Goal: Task Accomplishment & Management: Use online tool/utility

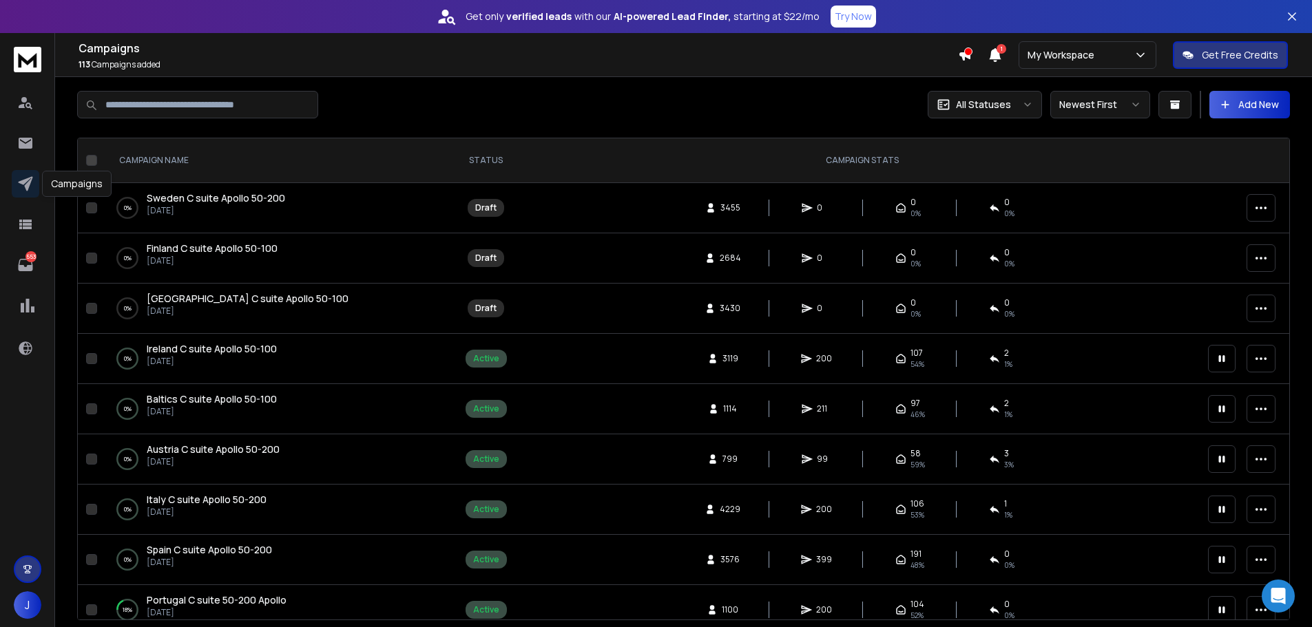
click at [236, 400] on span "Baltics C suite Apollo 50-100" at bounding box center [212, 398] width 130 height 13
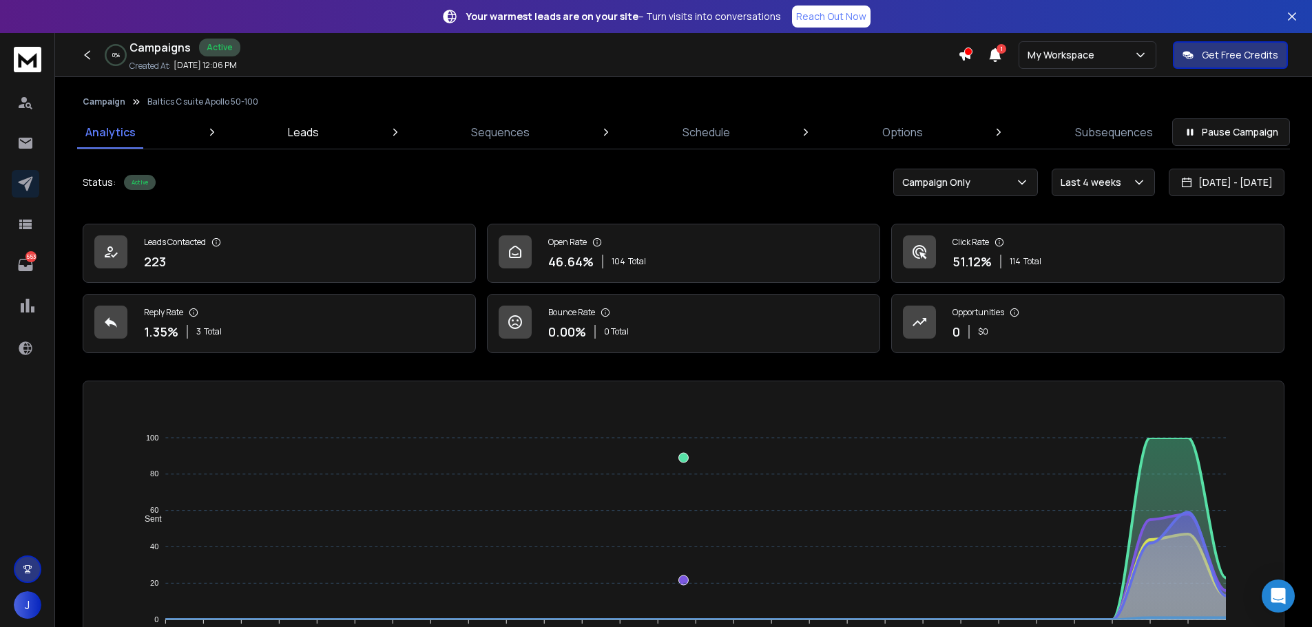
click at [304, 134] on p "Leads" at bounding box center [303, 132] width 31 height 17
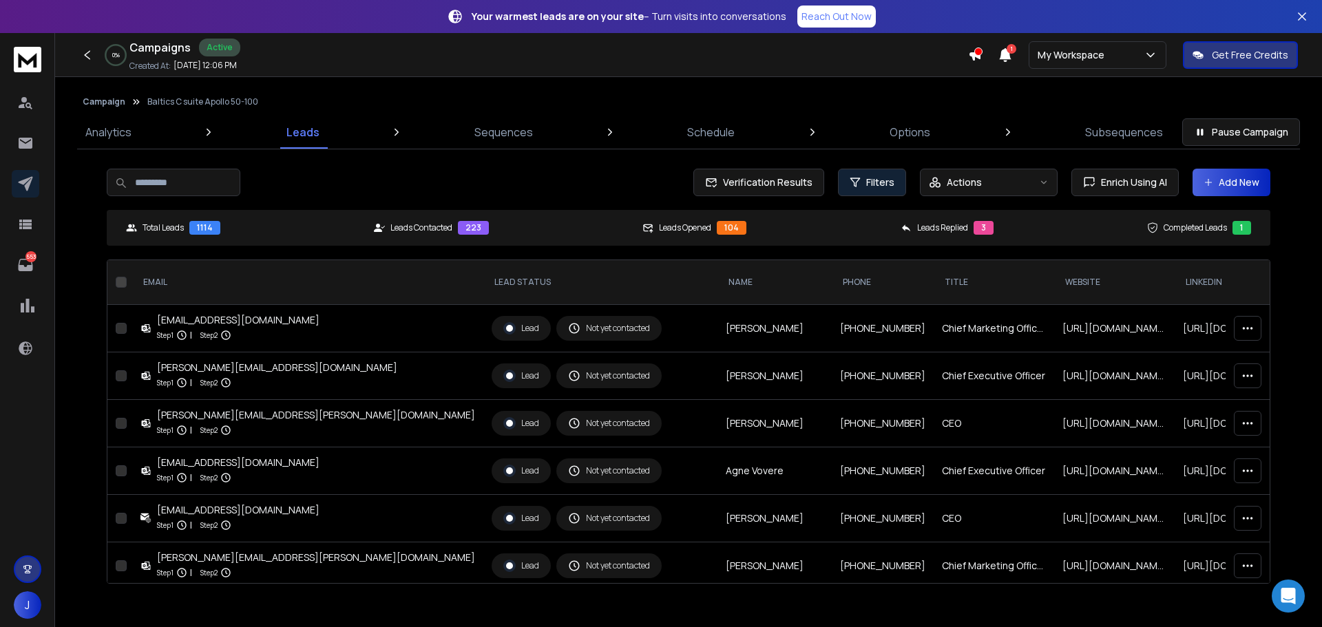
click at [874, 179] on span "Filters" at bounding box center [880, 183] width 28 height 14
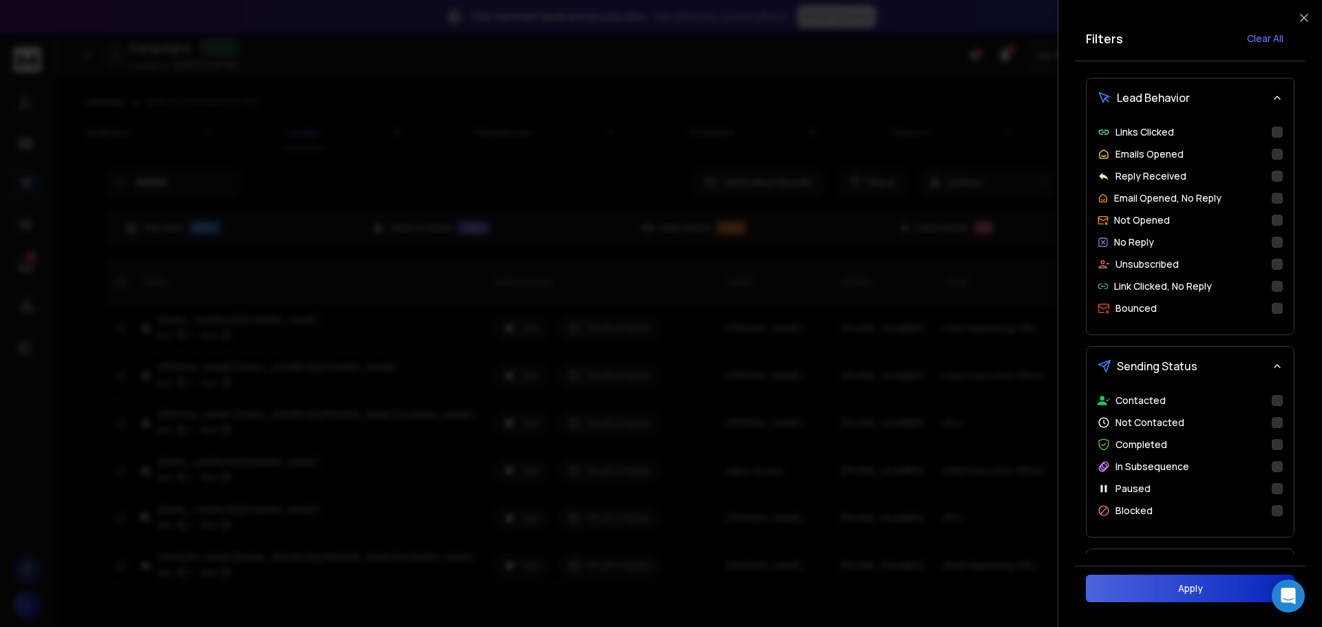
click at [1272, 134] on button "Links Clicked" at bounding box center [1277, 132] width 11 height 11
click at [1182, 589] on button "Apply" at bounding box center [1190, 589] width 209 height 28
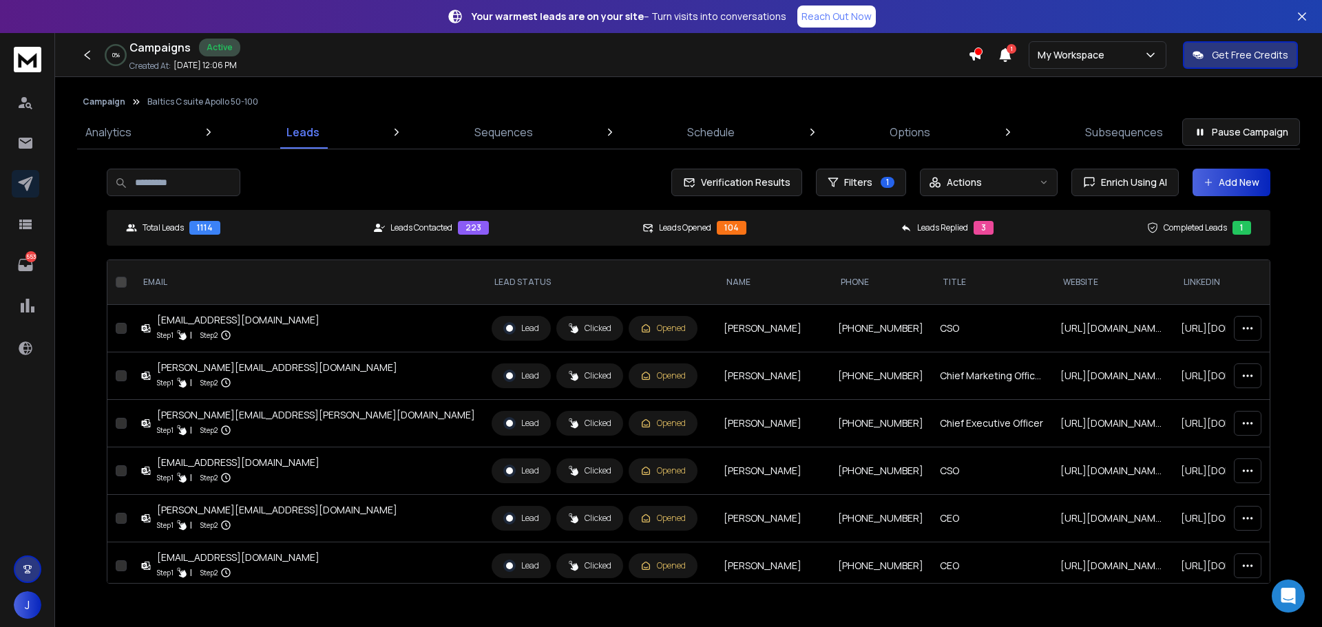
click at [289, 324] on div "[EMAIL_ADDRESS][DOMAIN_NAME]" at bounding box center [238, 320] width 163 height 14
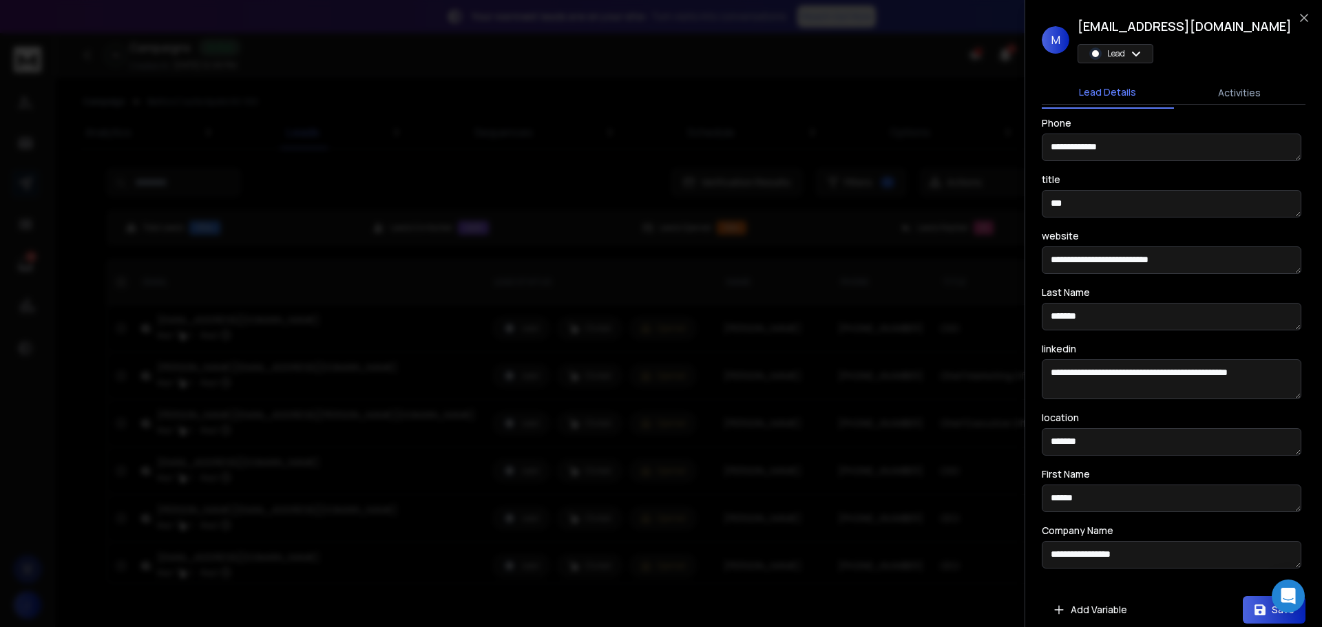
click at [1221, 92] on button "Activities" at bounding box center [1240, 93] width 132 height 30
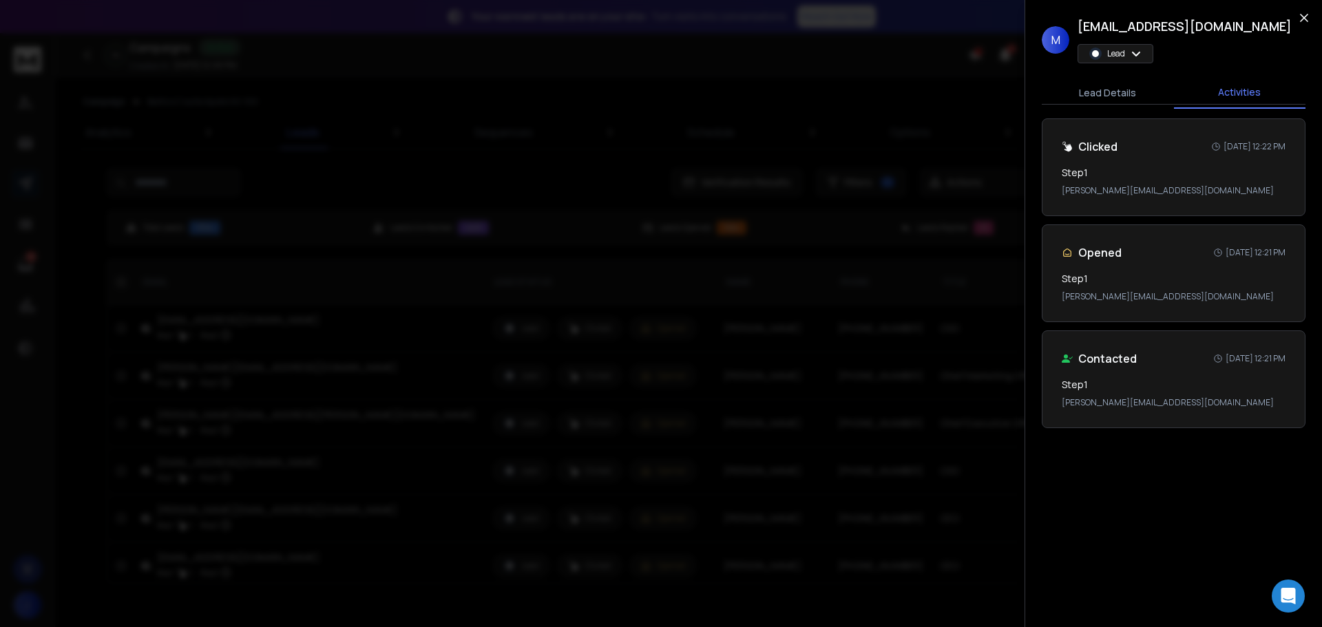
click at [1304, 17] on icon "button" at bounding box center [1304, 18] width 14 height 14
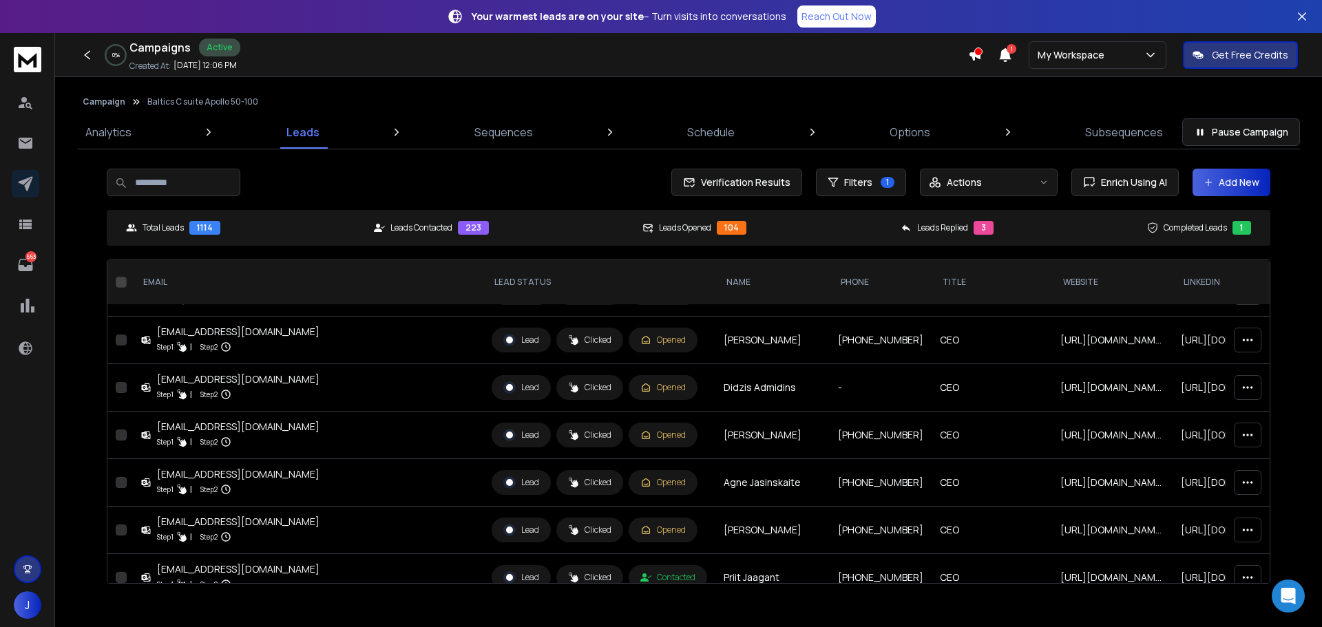
scroll to position [2118, 0]
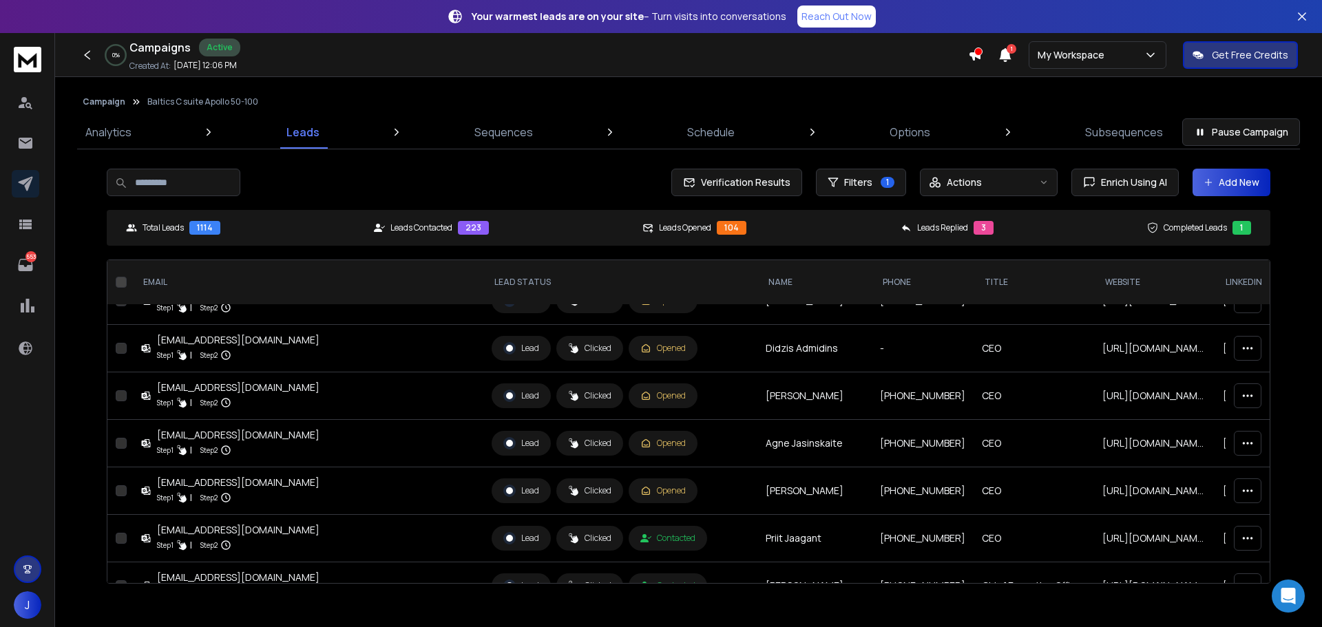
click at [194, 525] on div "[EMAIL_ADDRESS][DOMAIN_NAME]" at bounding box center [238, 530] width 163 height 14
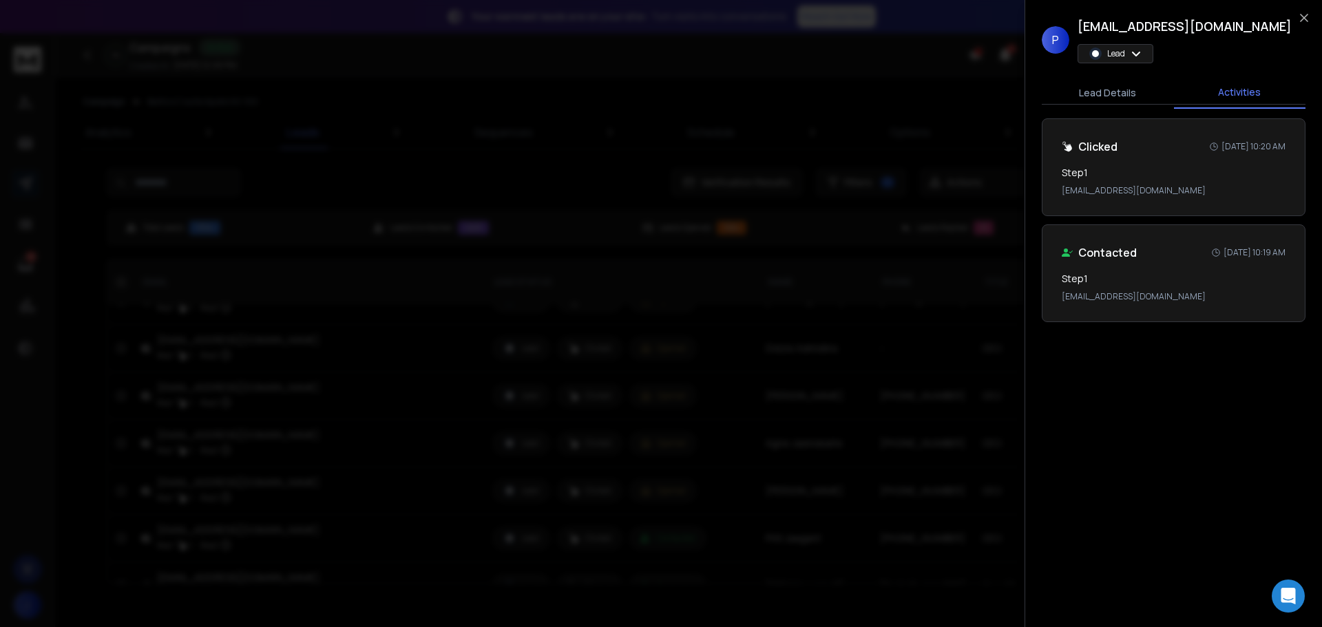
click at [1245, 87] on button "Activities" at bounding box center [1240, 93] width 132 height 32
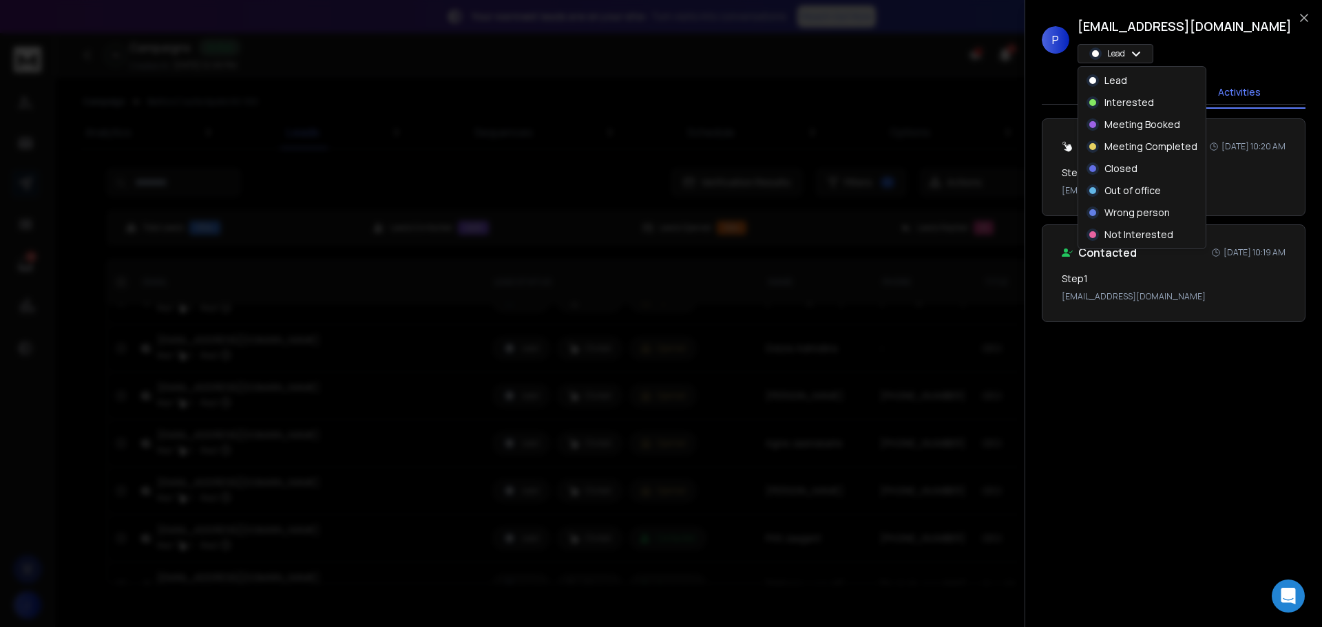
click at [1140, 50] on body "Your warmest leads are on your site – Turn visits into conversations Reach Out …" at bounding box center [661, 313] width 1322 height 627
click at [1202, 50] on div at bounding box center [661, 313] width 1322 height 627
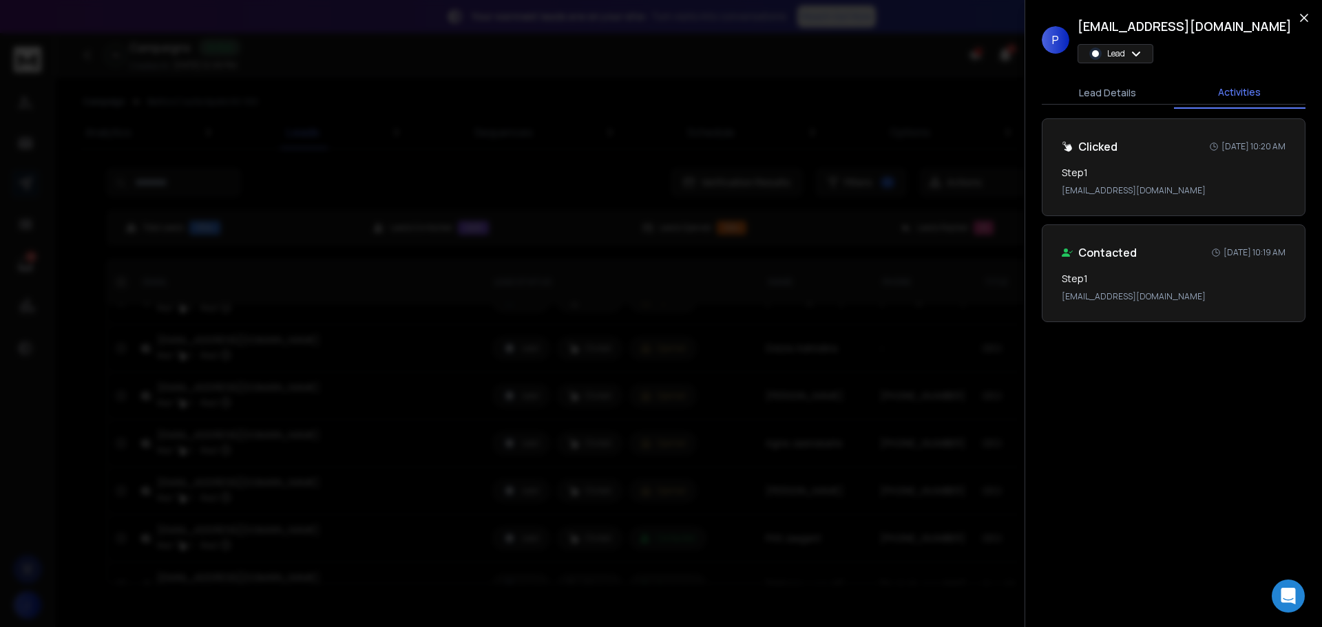
click at [1301, 14] on icon "button" at bounding box center [1304, 17] width 7 height 7
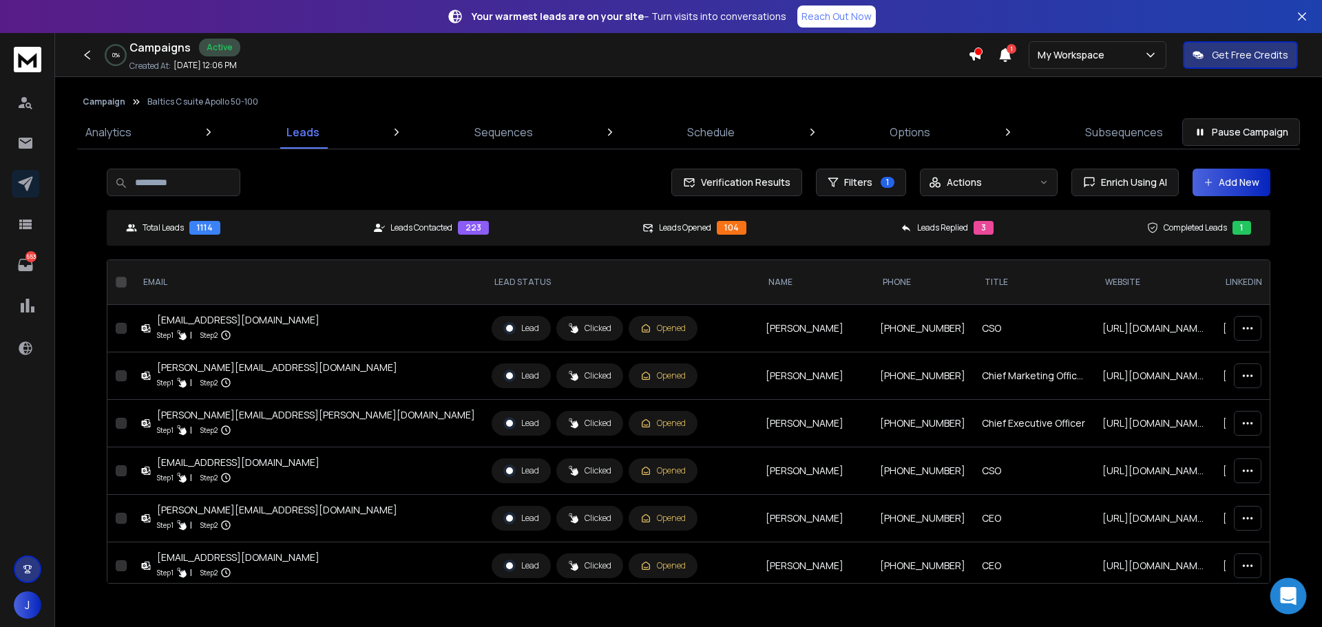
click at [1281, 591] on icon "Open Intercom Messenger" at bounding box center [1288, 596] width 18 height 18
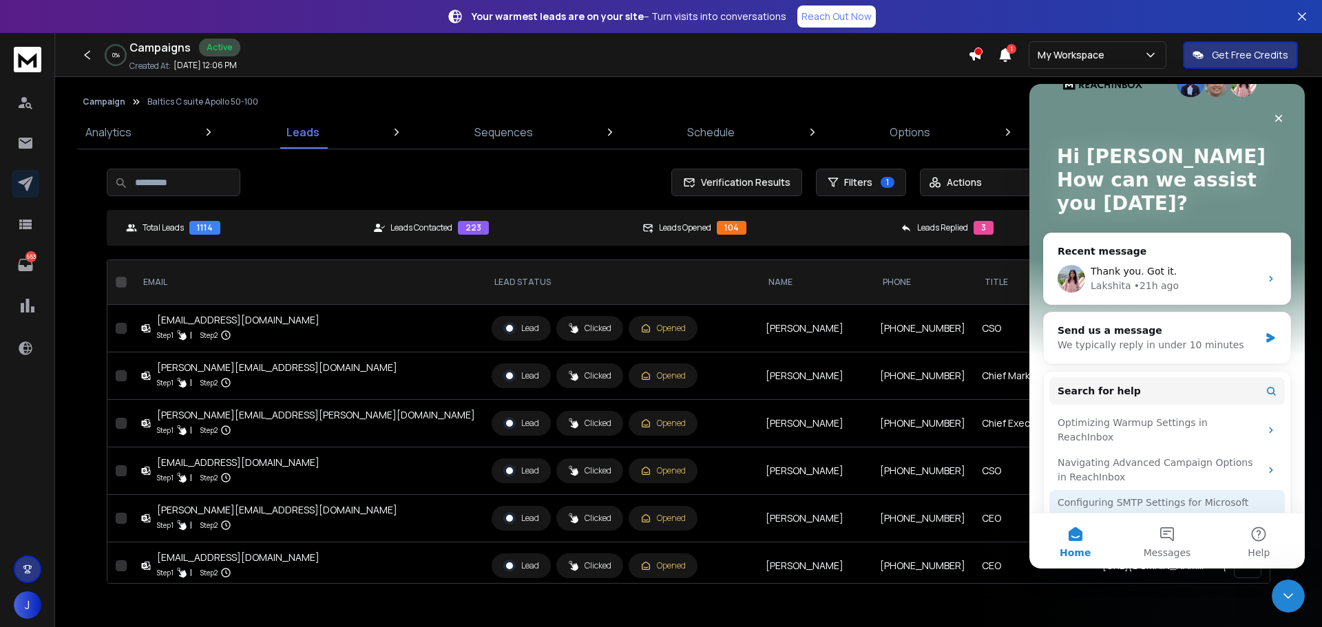
scroll to position [0, 0]
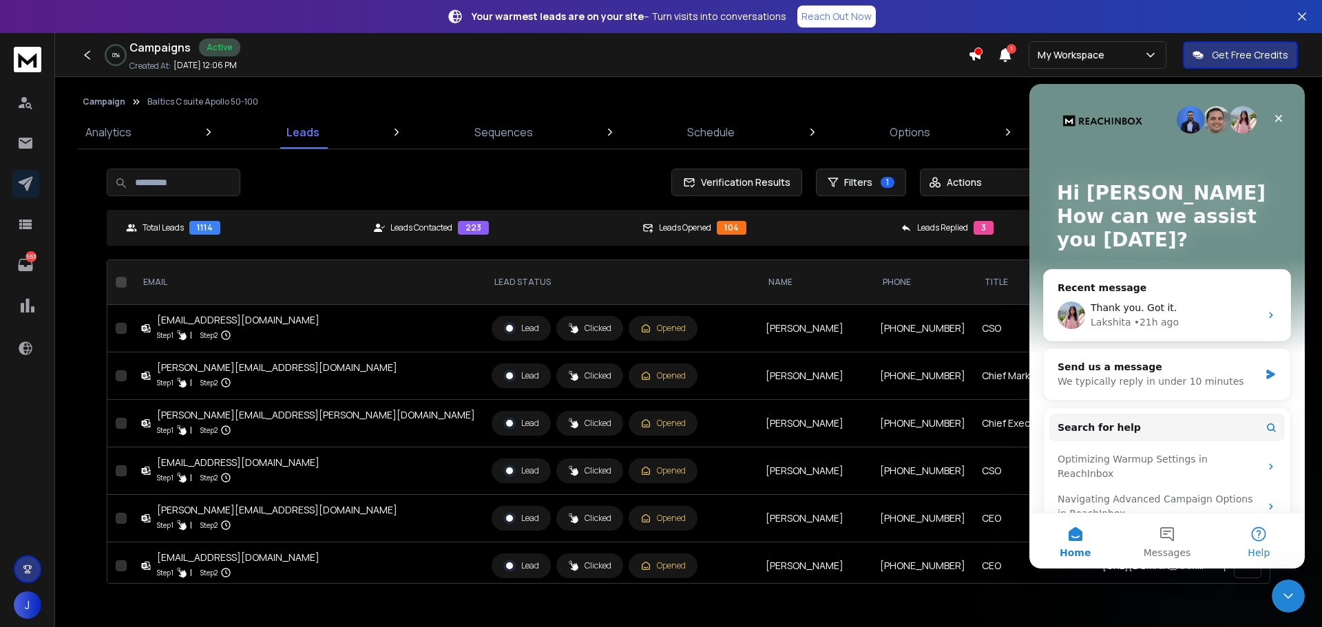
click at [1259, 536] on button "Help" at bounding box center [1259, 541] width 92 height 55
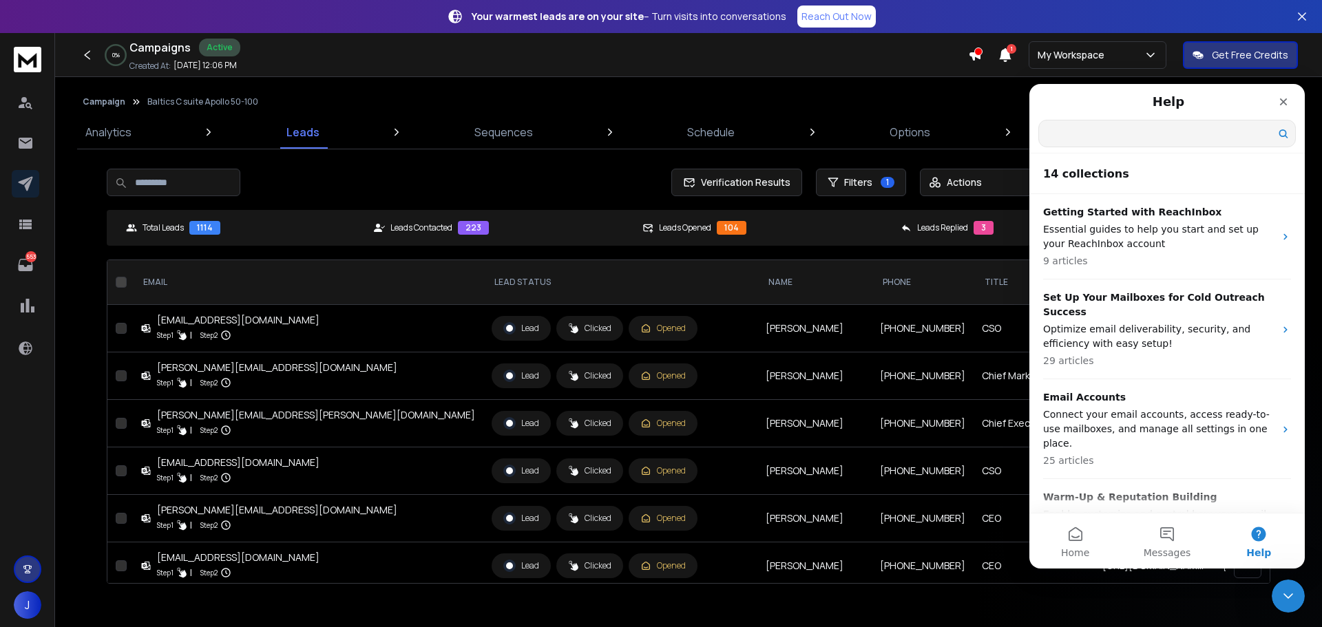
click at [1102, 135] on input "Search for help" at bounding box center [1167, 134] width 256 height 26
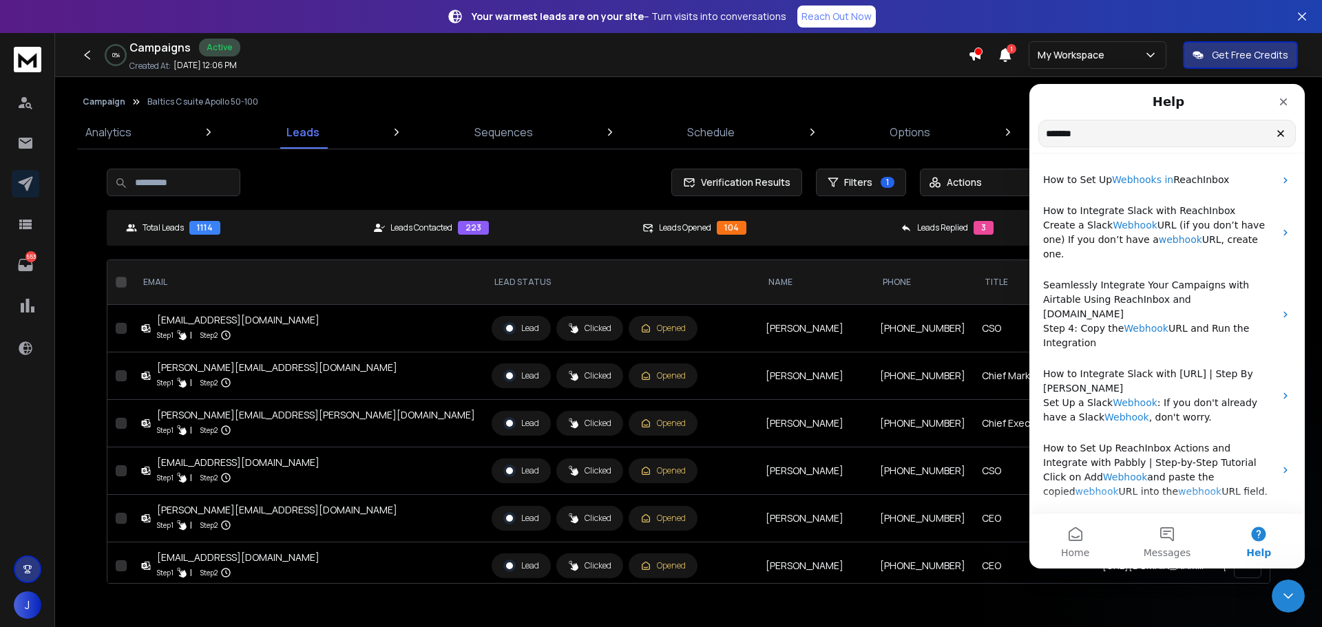
type input "*******"
click at [1138, 173] on p "How to Set Up Webhooks in ReachInbox" at bounding box center [1158, 180] width 231 height 14
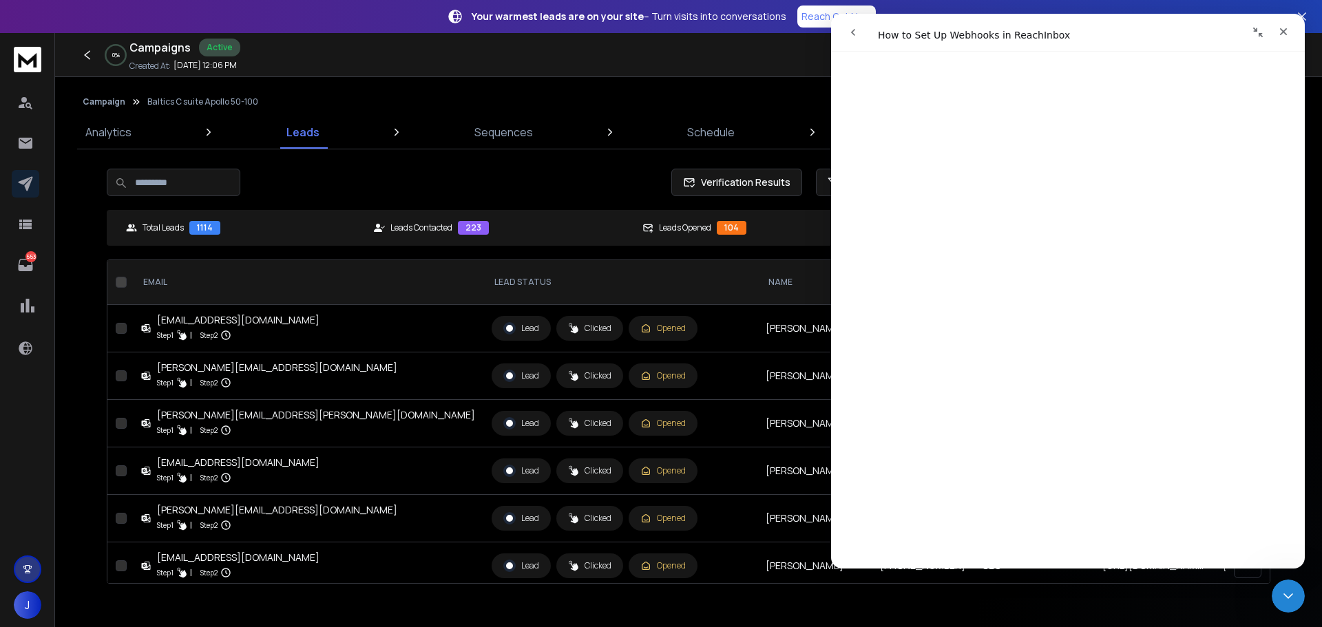
scroll to position [1006, 0]
click at [1263, 32] on icon "Collapse window" at bounding box center [1258, 32] width 11 height 11
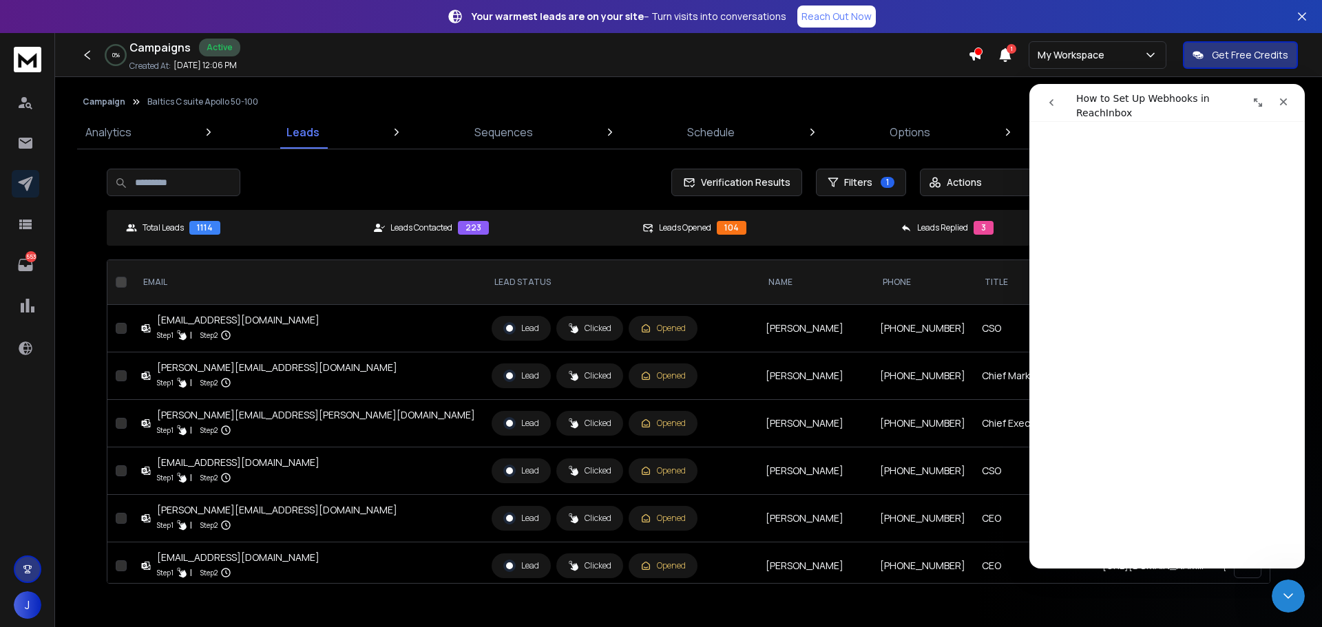
scroll to position [1024, 0]
click at [1286, 101] on icon "Close" at bounding box center [1283, 101] width 11 height 11
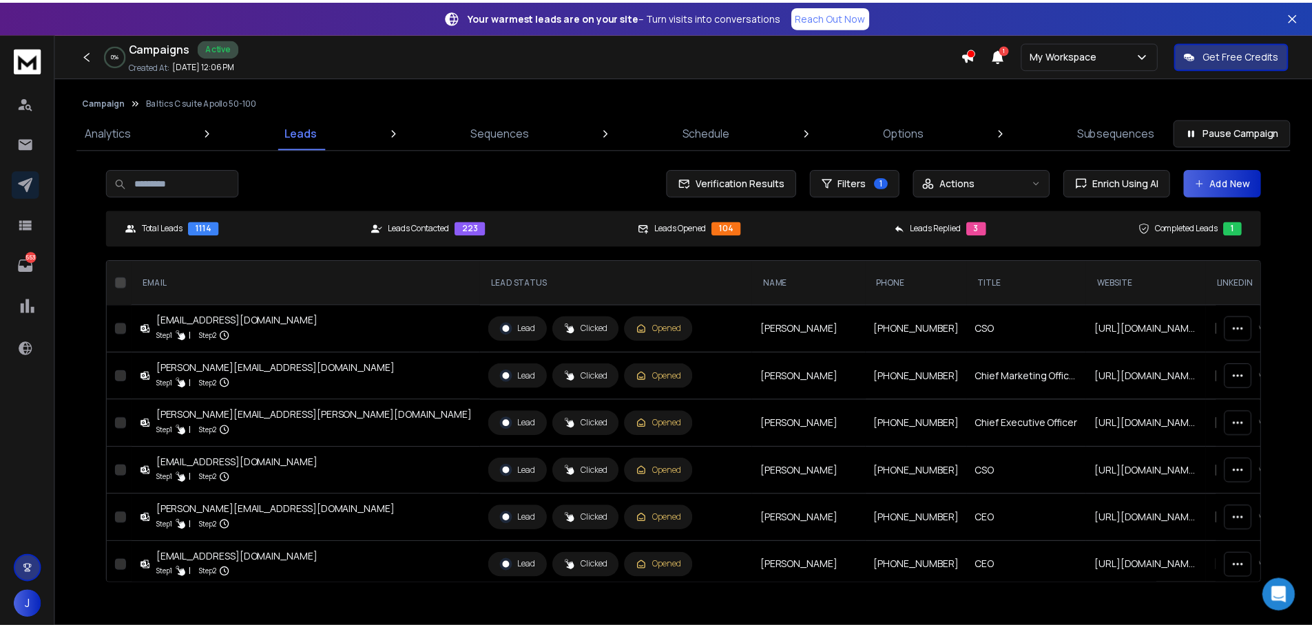
scroll to position [0, 0]
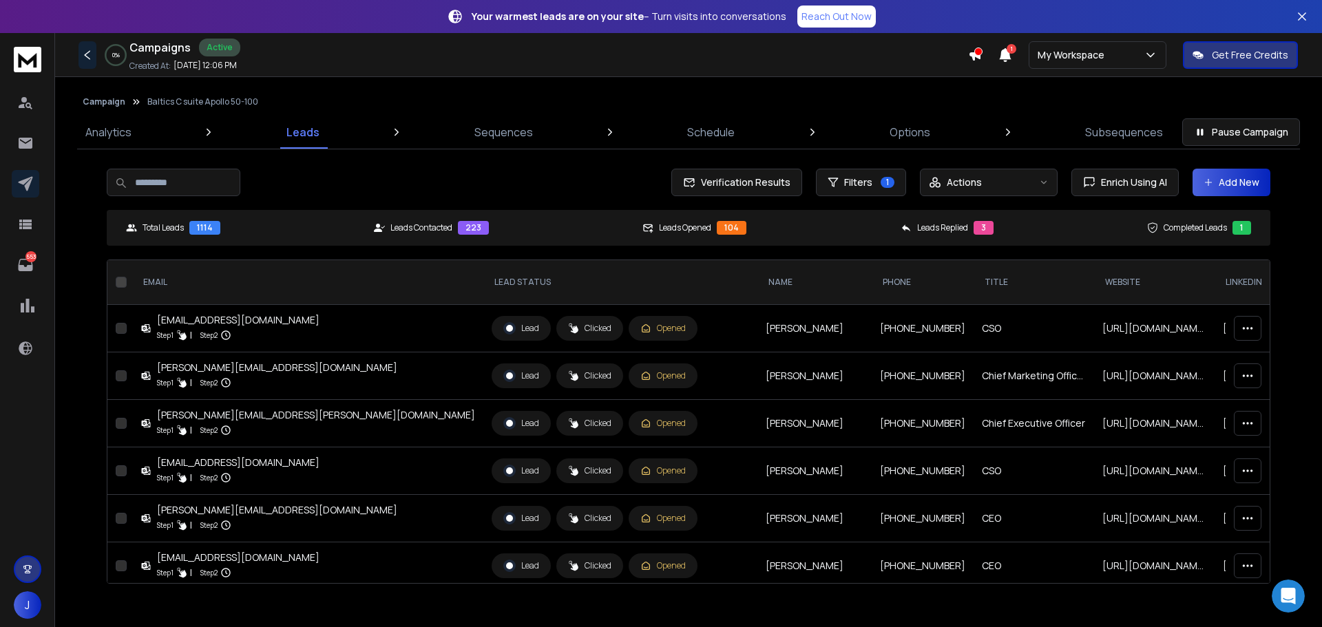
click at [88, 58] on icon at bounding box center [87, 54] width 6 height 9
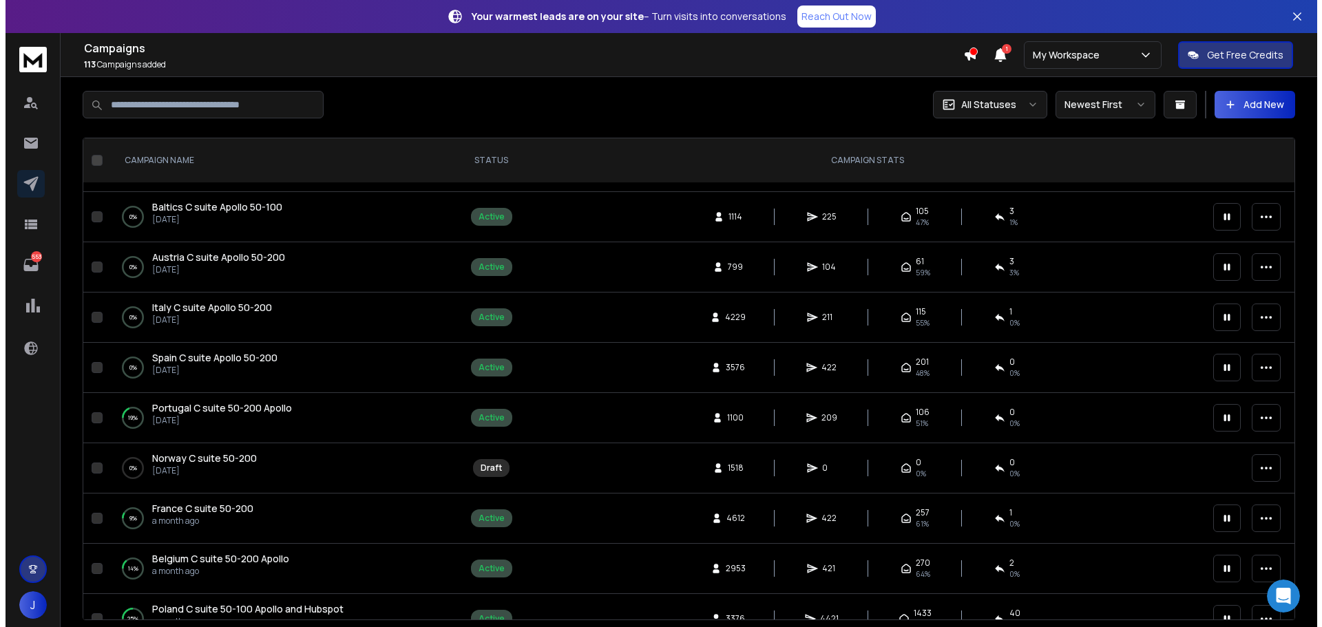
scroll to position [207, 0]
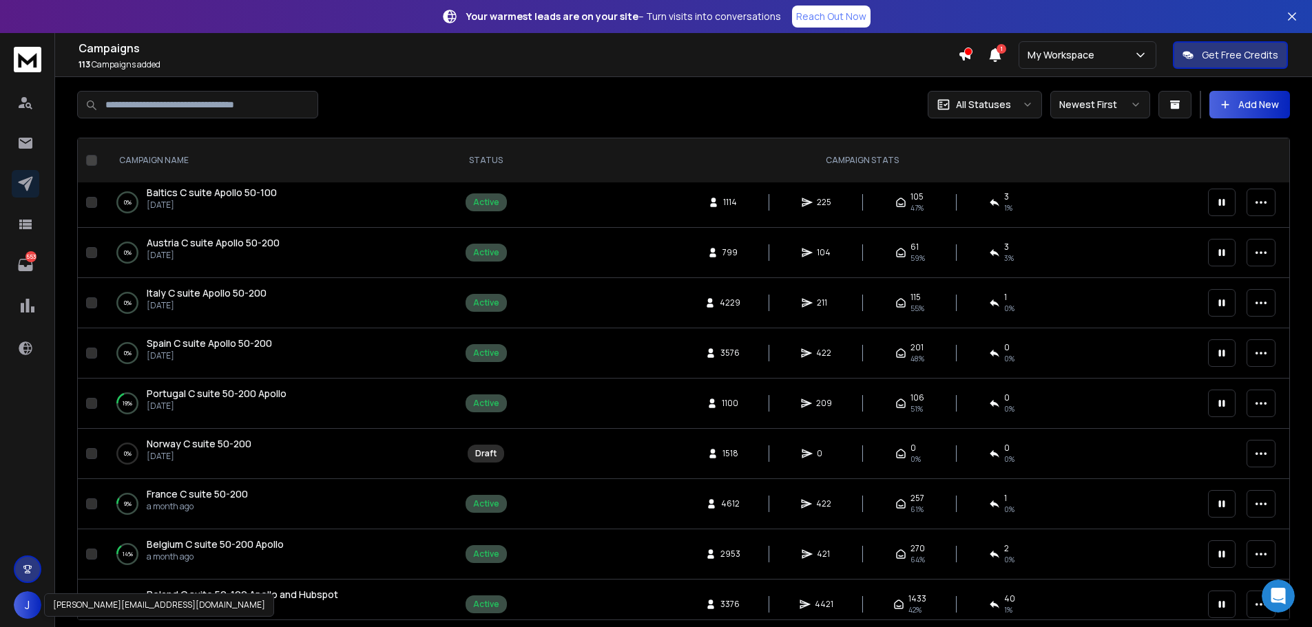
click at [33, 604] on span "J" at bounding box center [28, 605] width 28 height 28
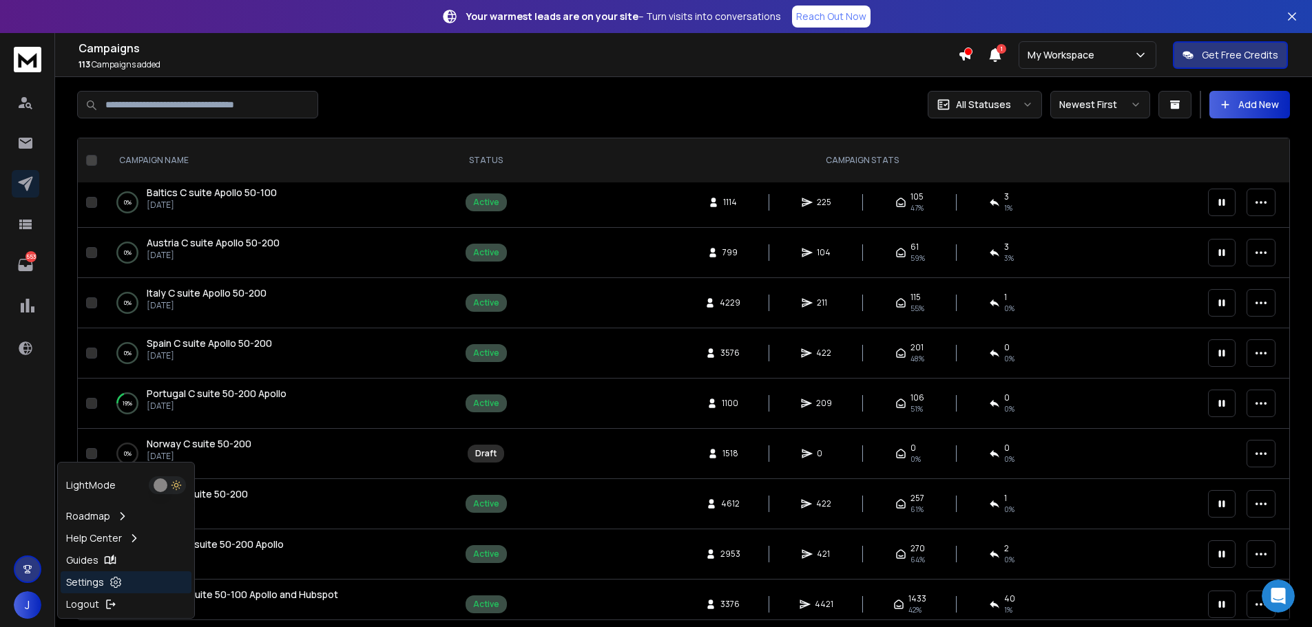
click at [88, 584] on p "Settings" at bounding box center [85, 583] width 38 height 14
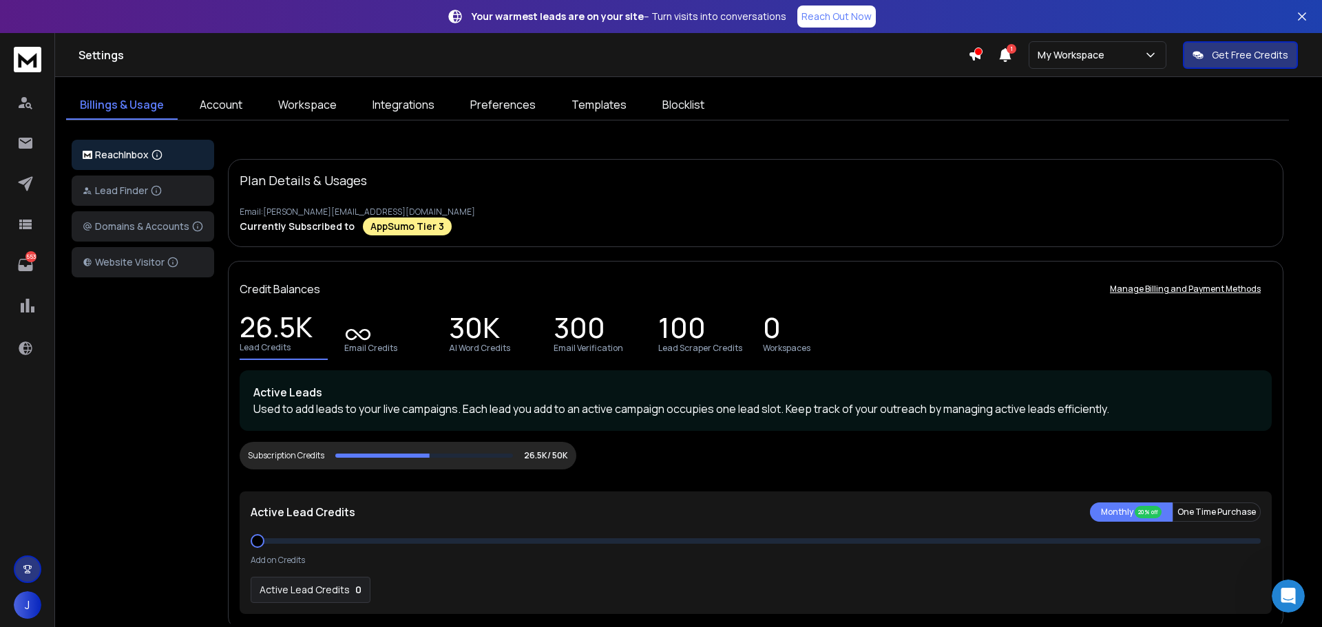
click at [388, 107] on link "Integrations" at bounding box center [404, 105] width 90 height 29
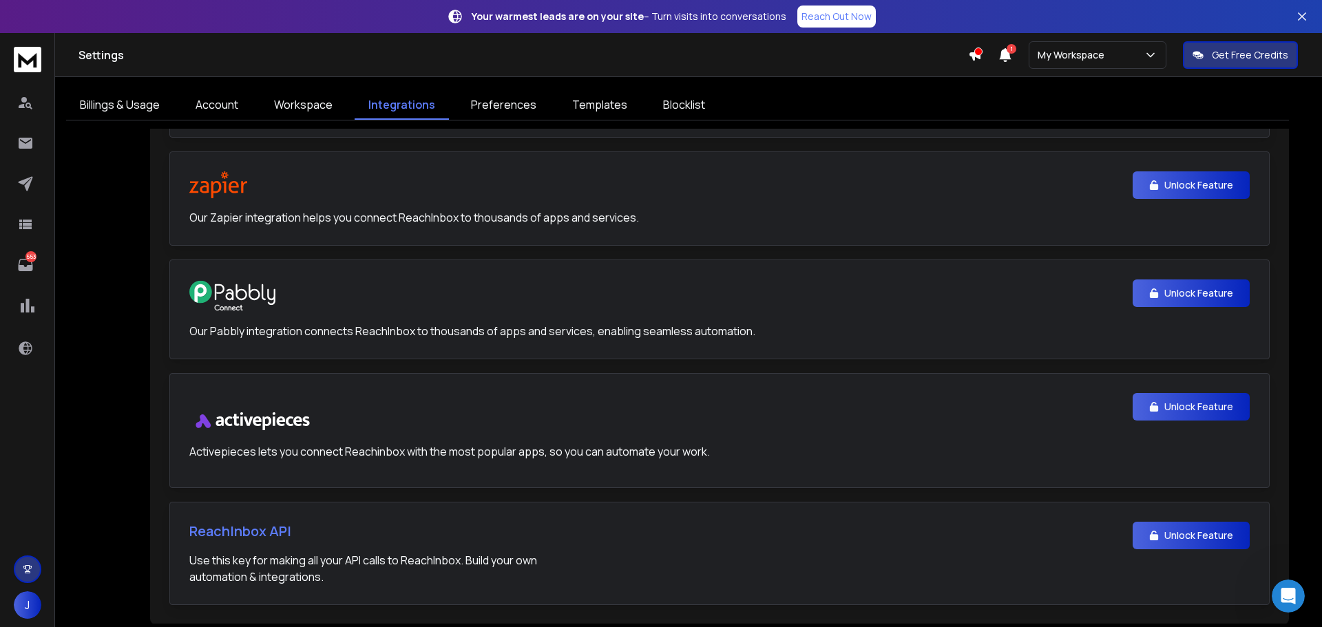
scroll to position [211, 0]
click at [1184, 536] on p "Unlock Feature" at bounding box center [1198, 535] width 69 height 14
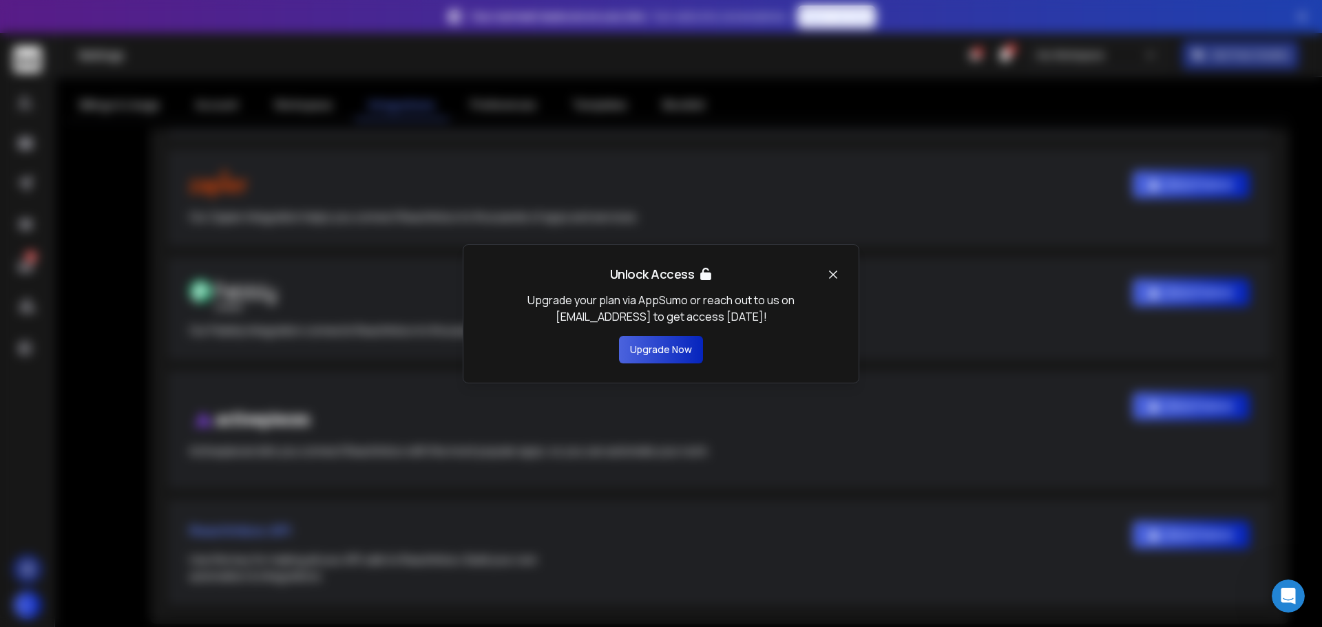
drag, startPoint x: 543, startPoint y: 320, endPoint x: 661, endPoint y: 320, distance: 117.8
click at [661, 320] on div "Upgrade your plan via AppSumo or reach out to us on [EMAIL_ADDRESS] to get acce…" at bounding box center [661, 308] width 357 height 55
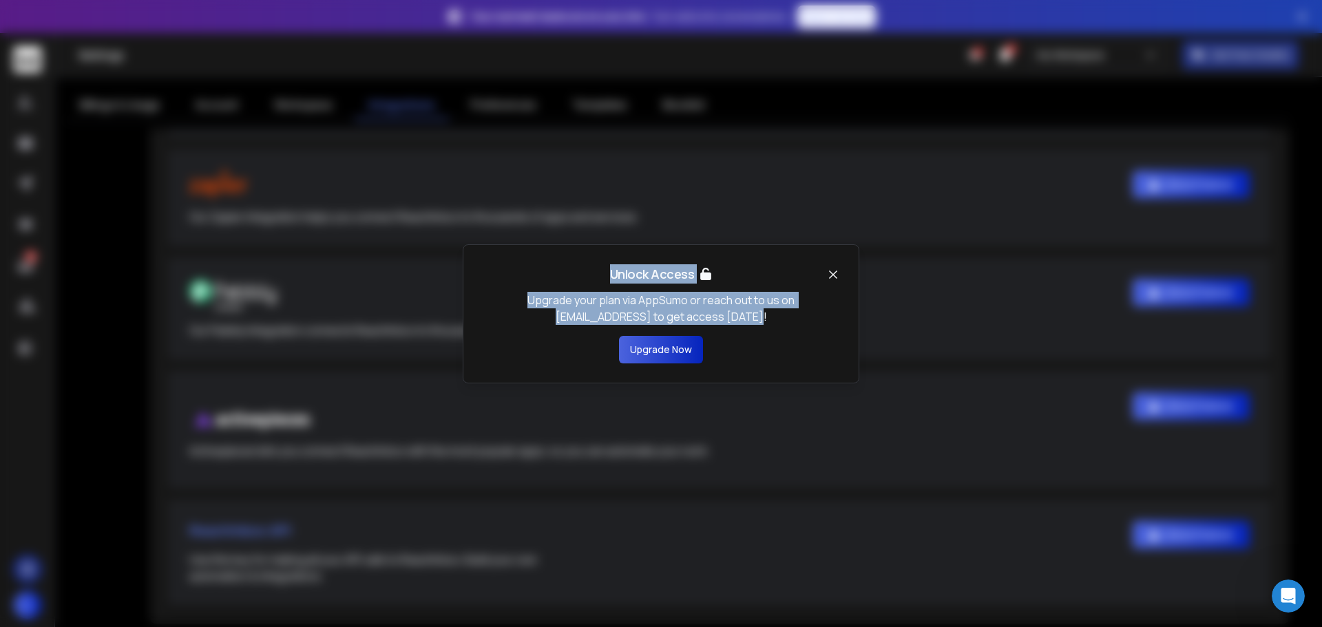
drag, startPoint x: 610, startPoint y: 275, endPoint x: 788, endPoint y: 319, distance: 182.9
click at [788, 319] on div "Unlock Access Upgrade your plan via AppSumo or reach out to us on [EMAIL_ADDRES…" at bounding box center [661, 313] width 397 height 139
copy div "Unlock Access Upgrade your plan via AppSumo or reach out to us on [EMAIL_ADDRES…"
click at [830, 275] on icon at bounding box center [833, 275] width 12 height 12
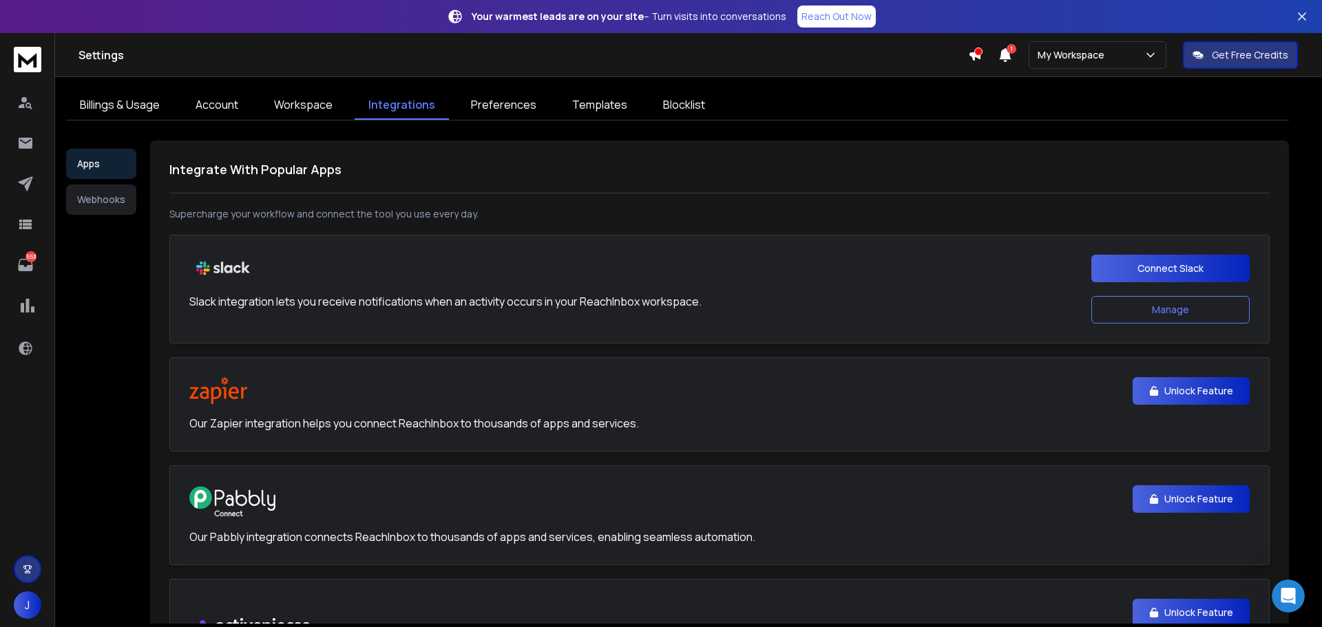
scroll to position [0, 0]
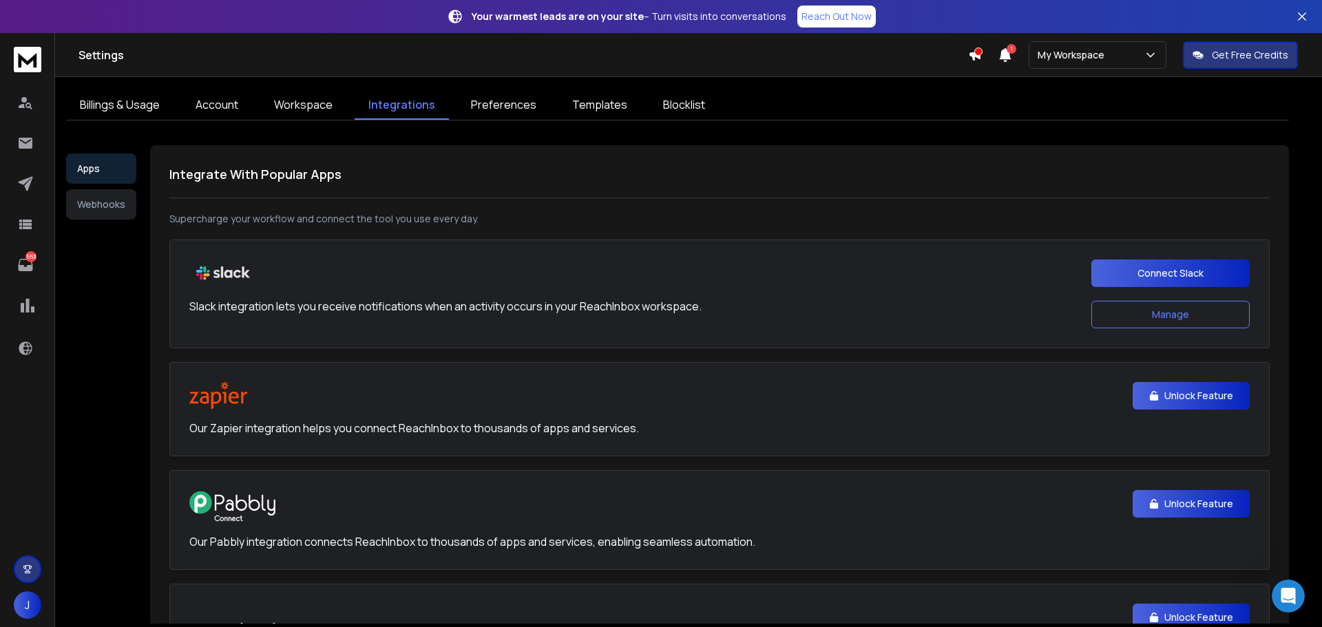
click at [116, 203] on button "Webhooks" at bounding box center [101, 204] width 70 height 30
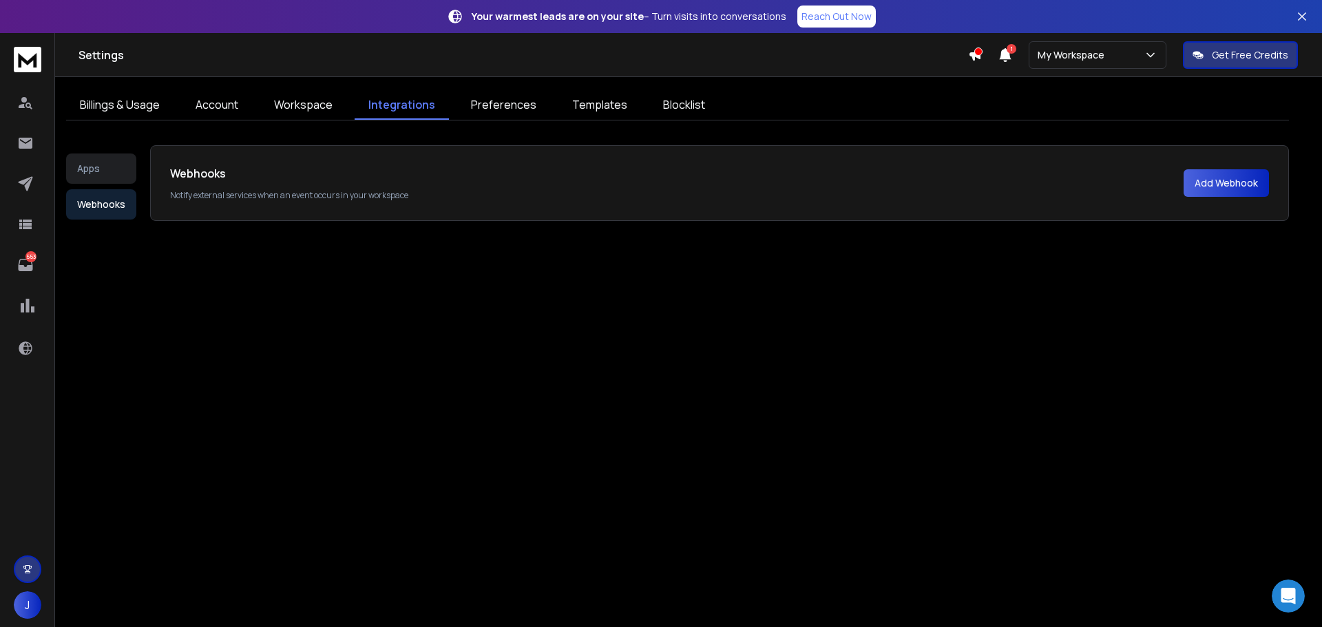
click at [1213, 182] on button "Add Webhook" at bounding box center [1226, 183] width 85 height 28
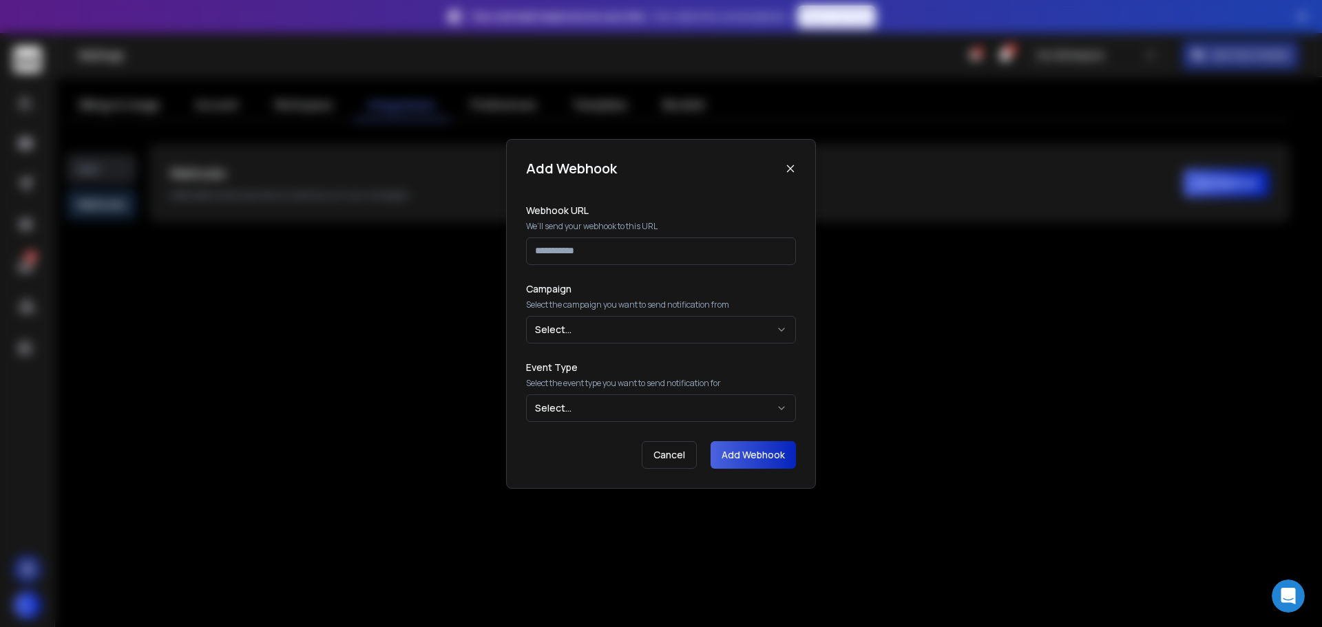
click at [607, 254] on input at bounding box center [661, 252] width 270 height 28
paste input "**********"
type input "**********"
click at [618, 326] on button "Select..." at bounding box center [661, 330] width 270 height 28
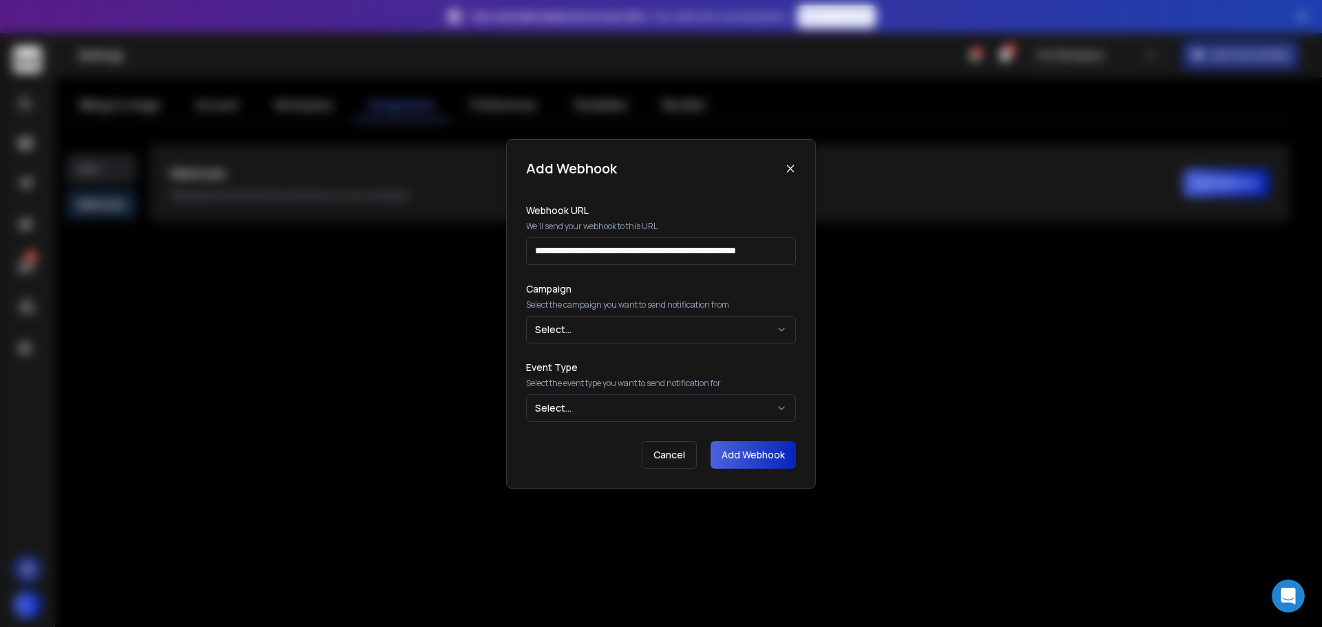
scroll to position [0, 0]
click at [634, 409] on button "Select..." at bounding box center [661, 409] width 270 height 28
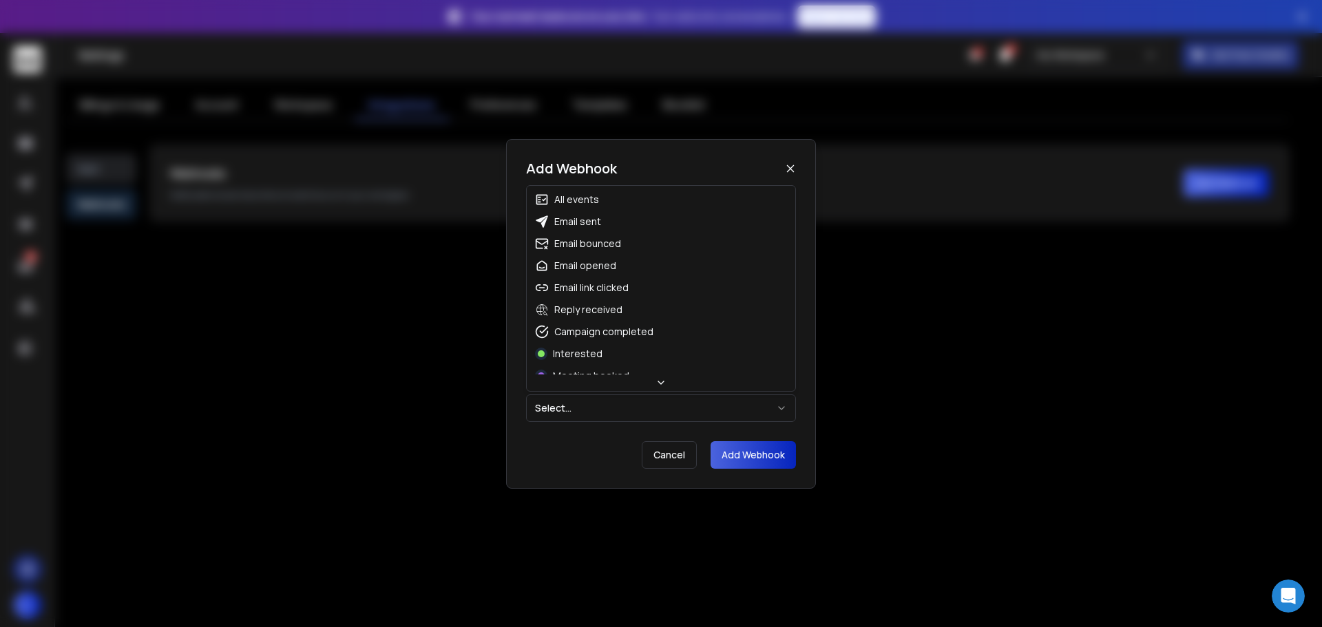
select select "**********"
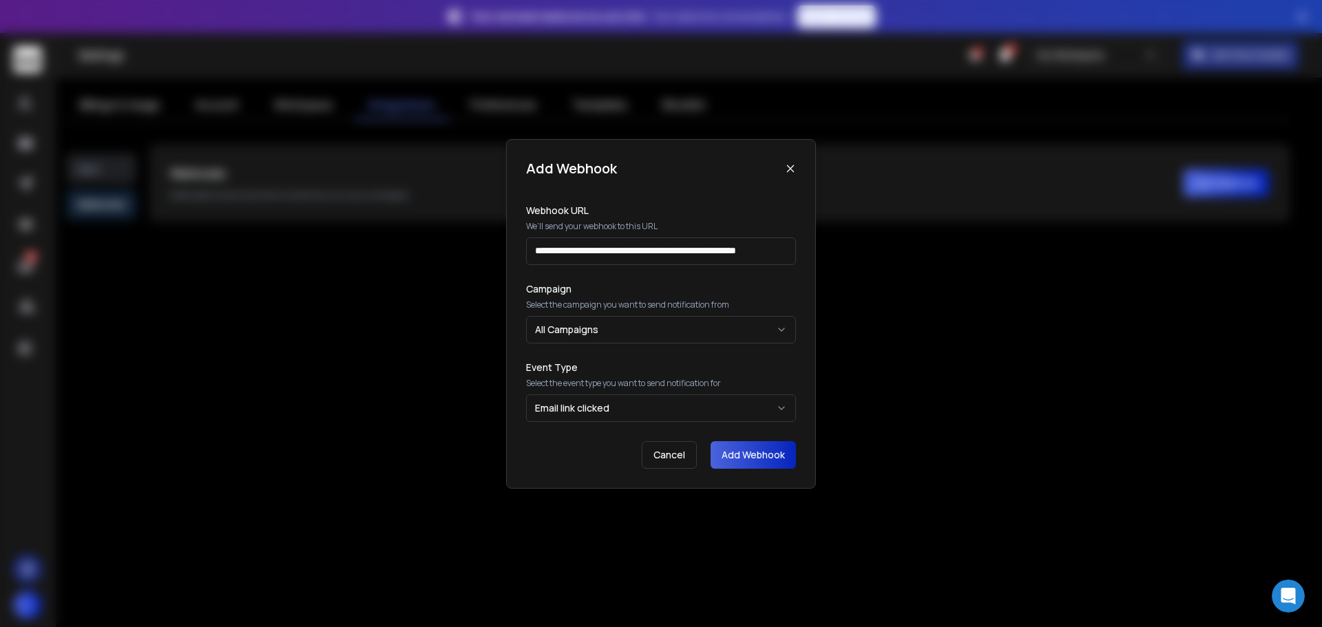
click at [742, 453] on button "Add Webhook" at bounding box center [753, 455] width 85 height 28
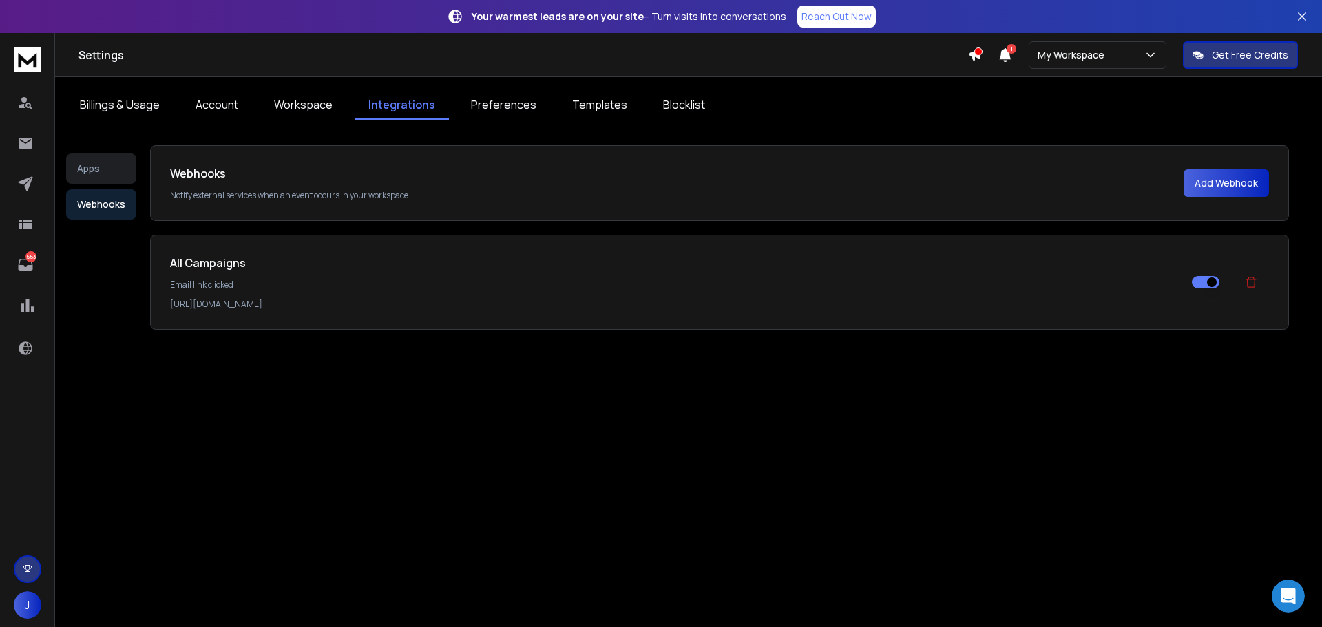
click at [232, 264] on h1 "All Campaigns" at bounding box center [675, 263] width 1011 height 17
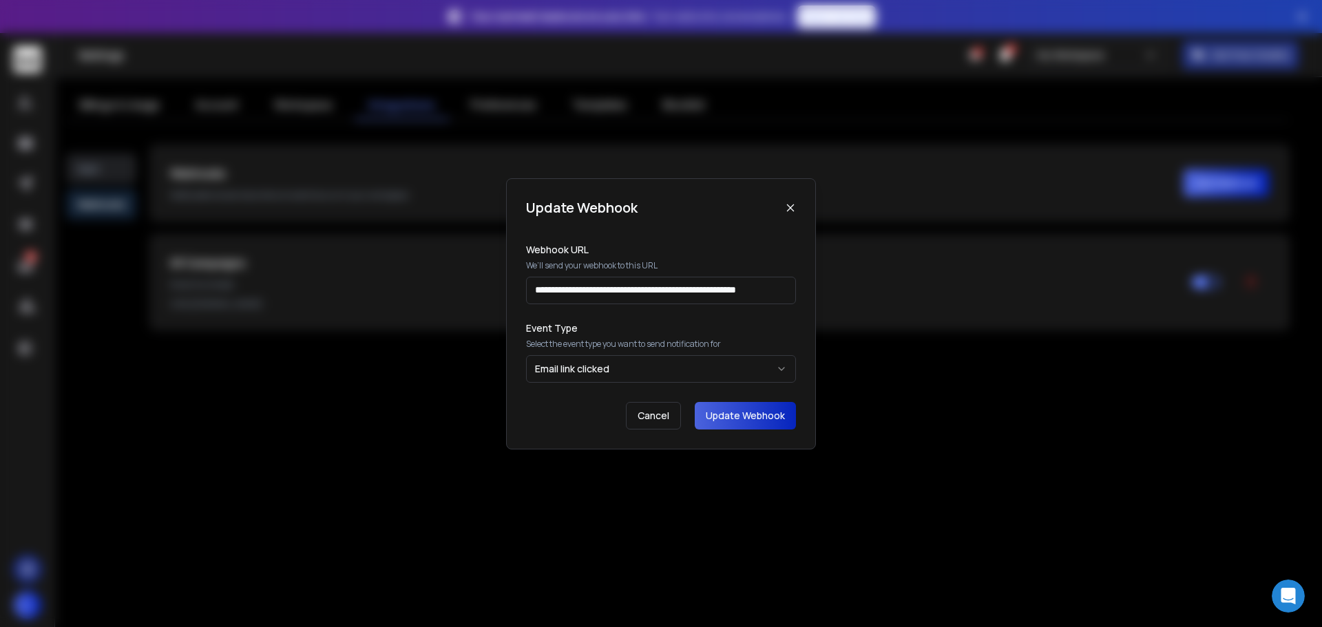
click at [757, 295] on input "**********" at bounding box center [661, 291] width 270 height 28
click at [791, 207] on icon at bounding box center [791, 208] width 8 height 8
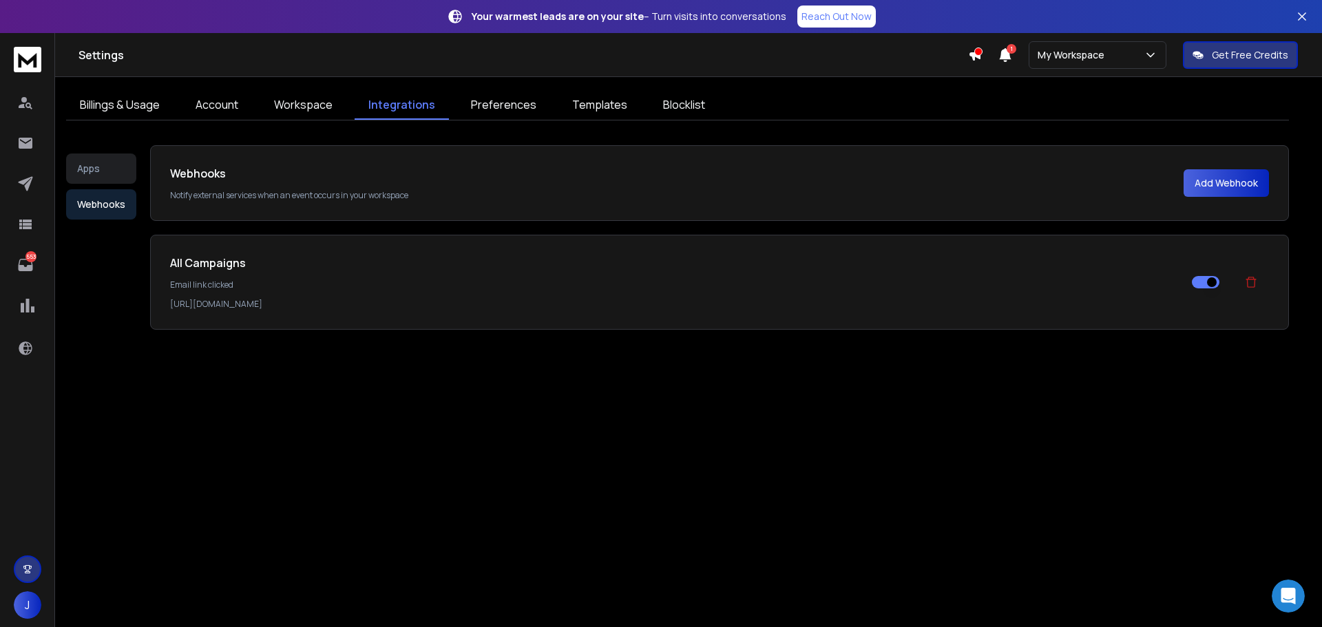
click at [787, 276] on div "All Campaigns Email link clicked [URL][DOMAIN_NAME]" at bounding box center [675, 282] width 1011 height 55
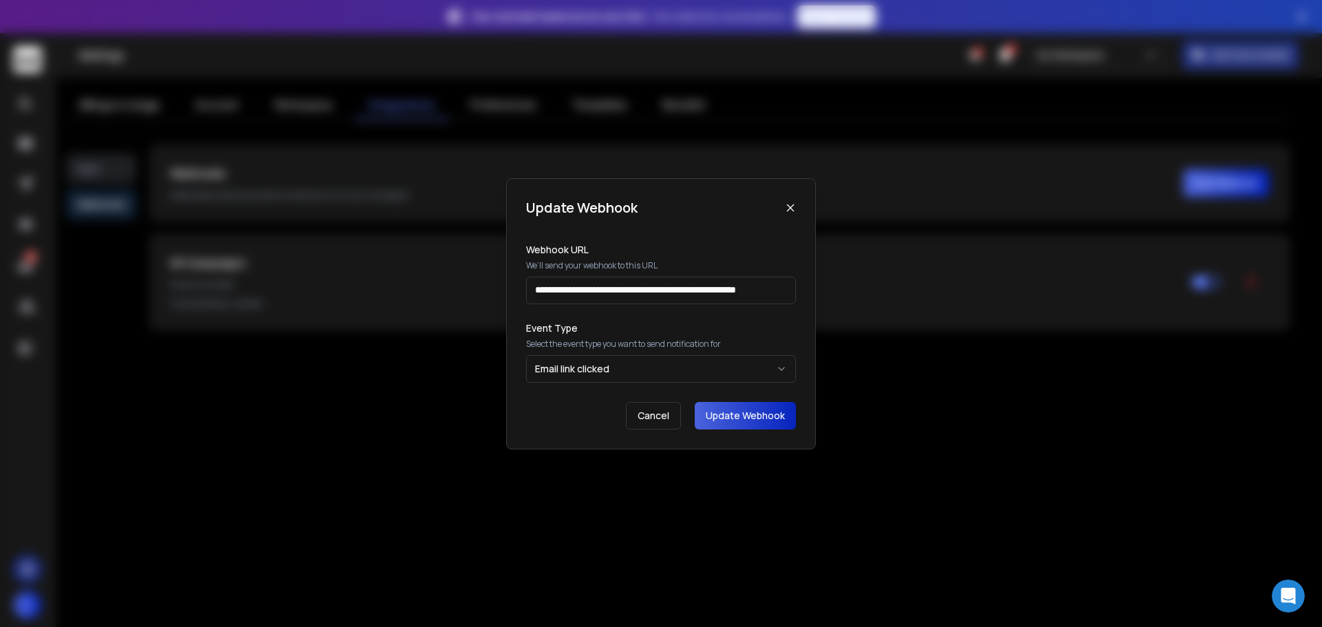
click at [791, 207] on icon at bounding box center [791, 208] width 8 height 8
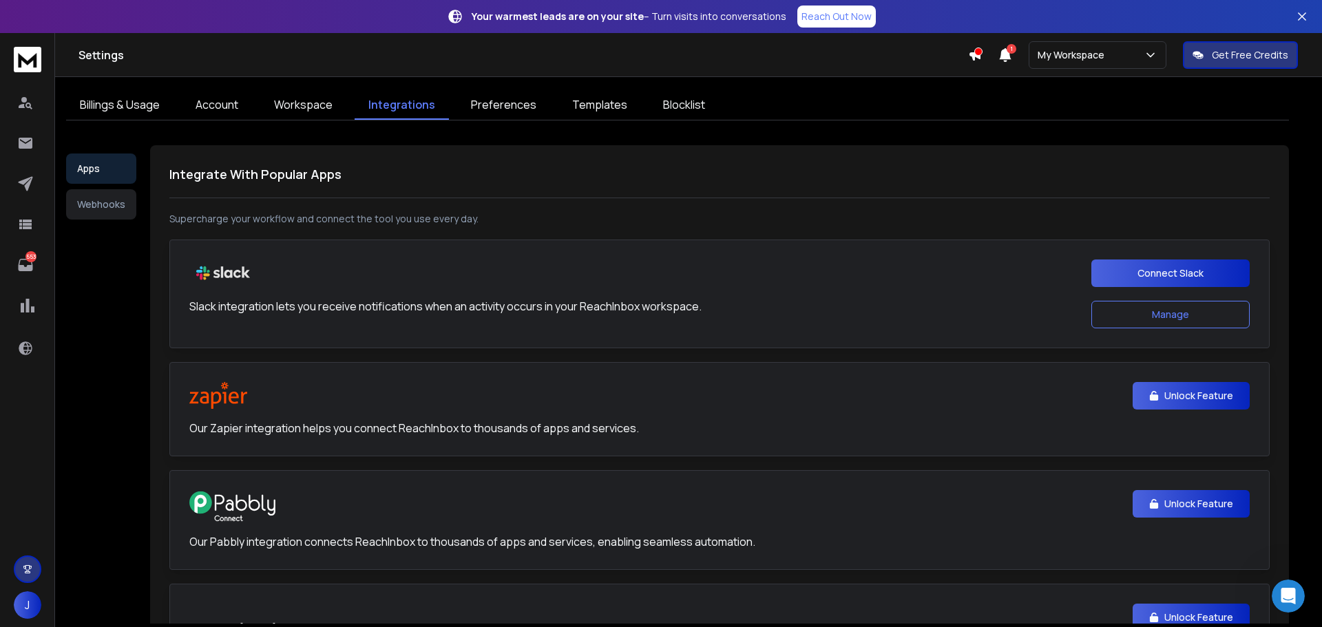
click at [91, 166] on button "Apps" at bounding box center [101, 169] width 70 height 30
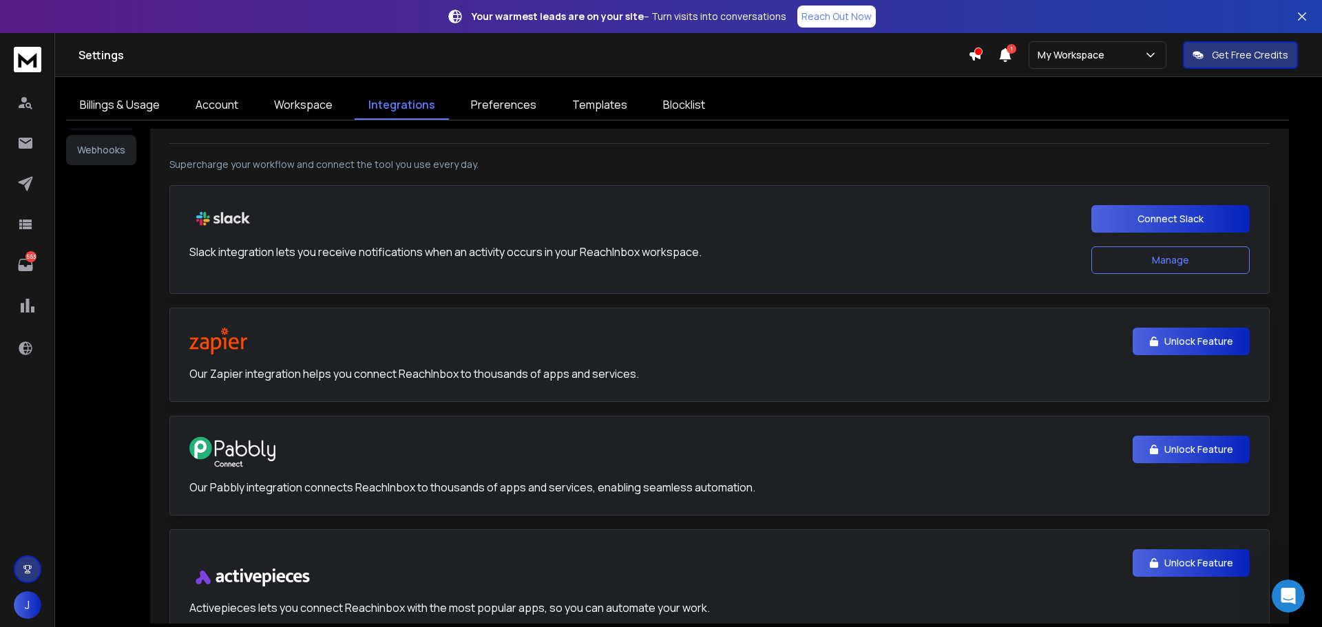
scroll to position [211, 0]
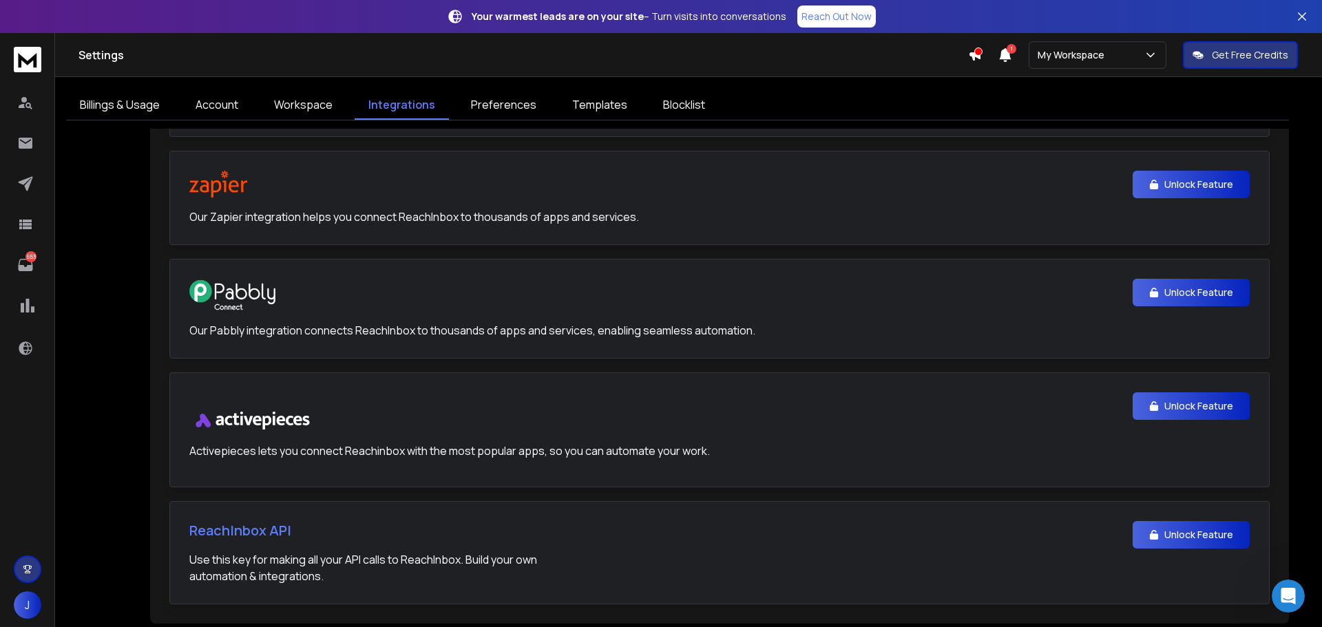
click at [1191, 537] on p "Unlock Feature" at bounding box center [1198, 535] width 69 height 14
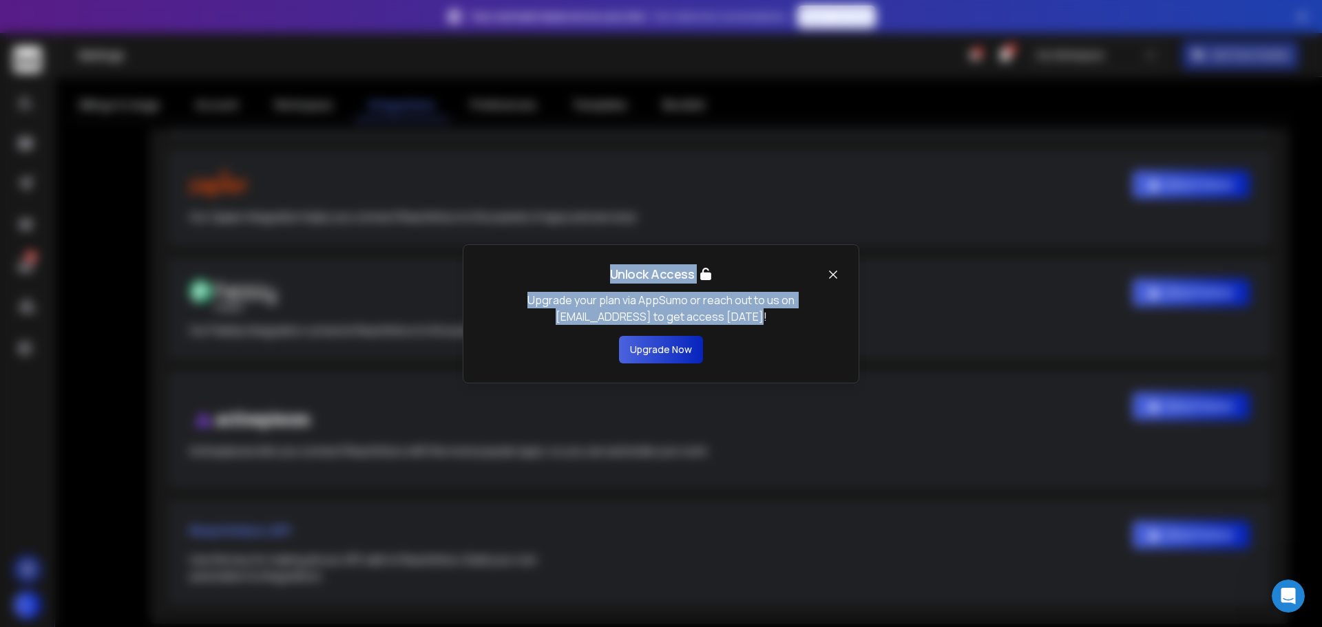
drag, startPoint x: 611, startPoint y: 271, endPoint x: 815, endPoint y: 334, distance: 214.1
click at [815, 334] on div "Unlock Access Upgrade your plan via AppSumo or reach out to us on [EMAIL_ADDRES…" at bounding box center [661, 313] width 397 height 139
copy div "Unlock Access Upgrade your plan via AppSumo or reach out to us on [EMAIL_ADDRES…"
click at [837, 274] on icon at bounding box center [833, 275] width 12 height 12
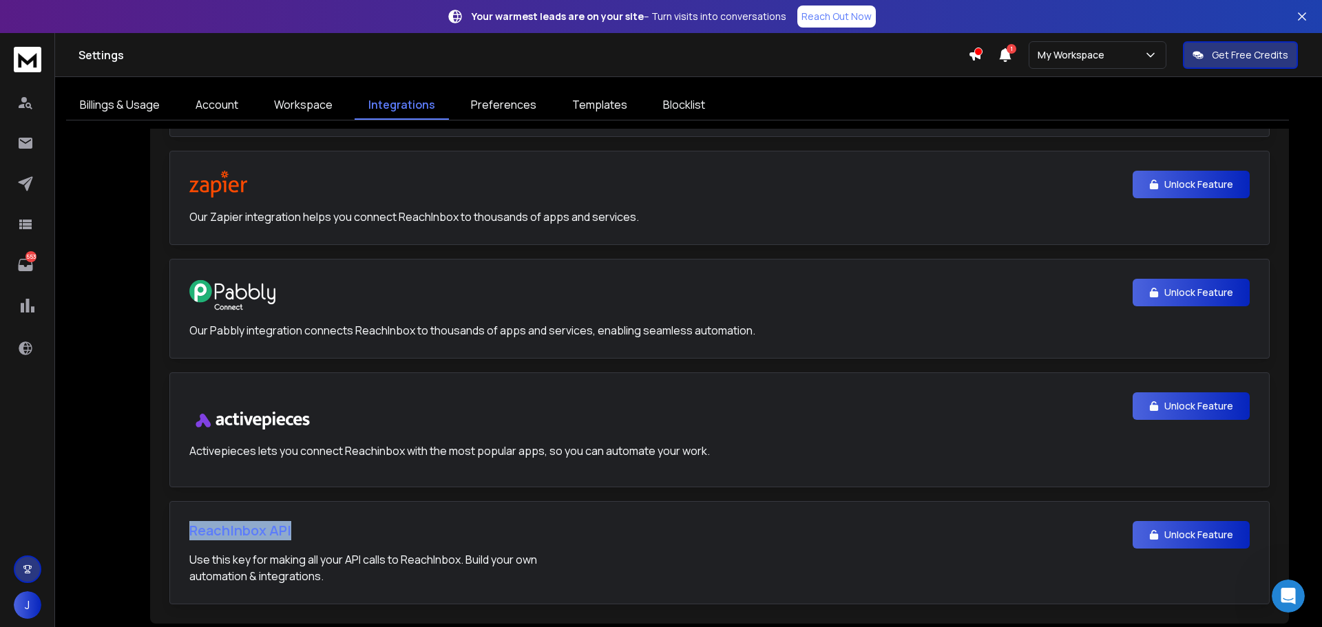
drag, startPoint x: 189, startPoint y: 530, endPoint x: 302, endPoint y: 532, distance: 113.7
click at [302, 532] on h1 "ReachInbox API" at bounding box center [363, 530] width 348 height 19
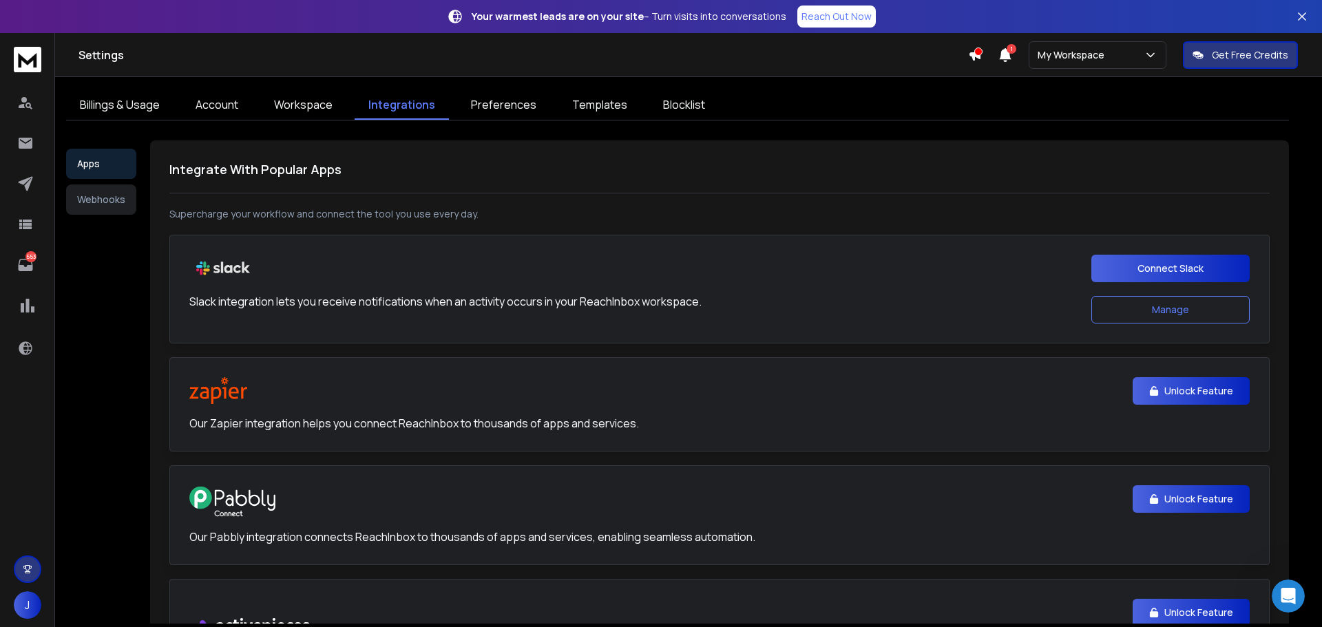
scroll to position [0, 0]
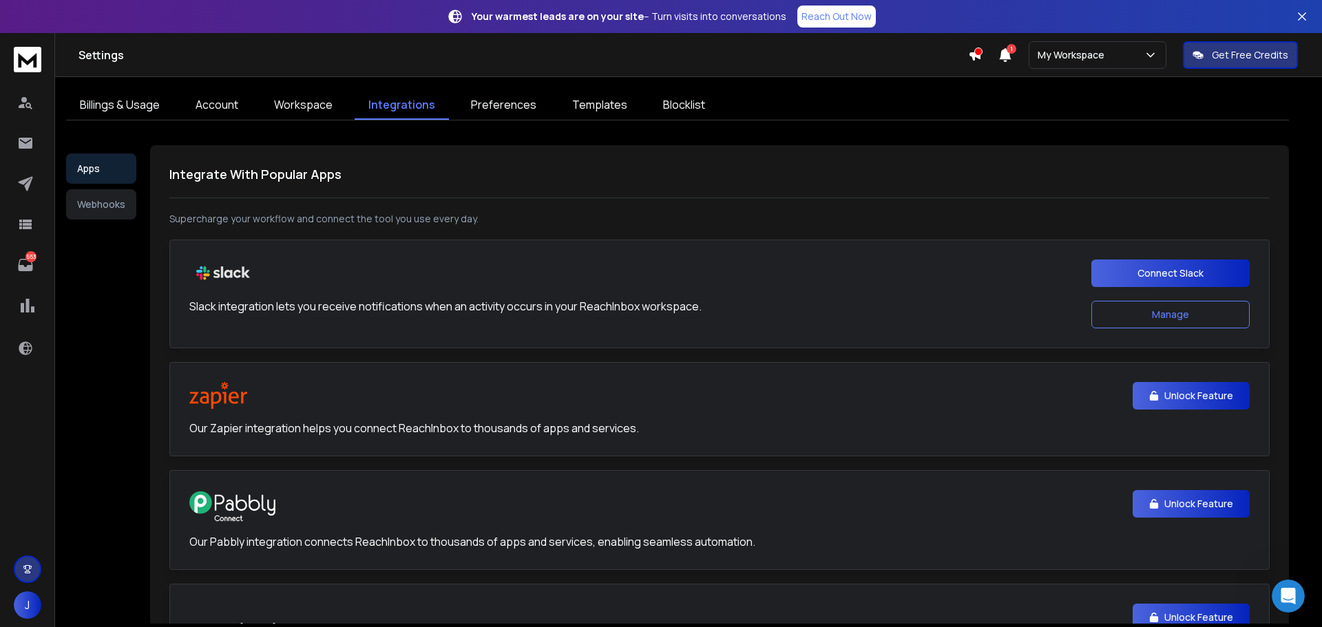
click at [103, 196] on button "Webhooks" at bounding box center [101, 204] width 70 height 30
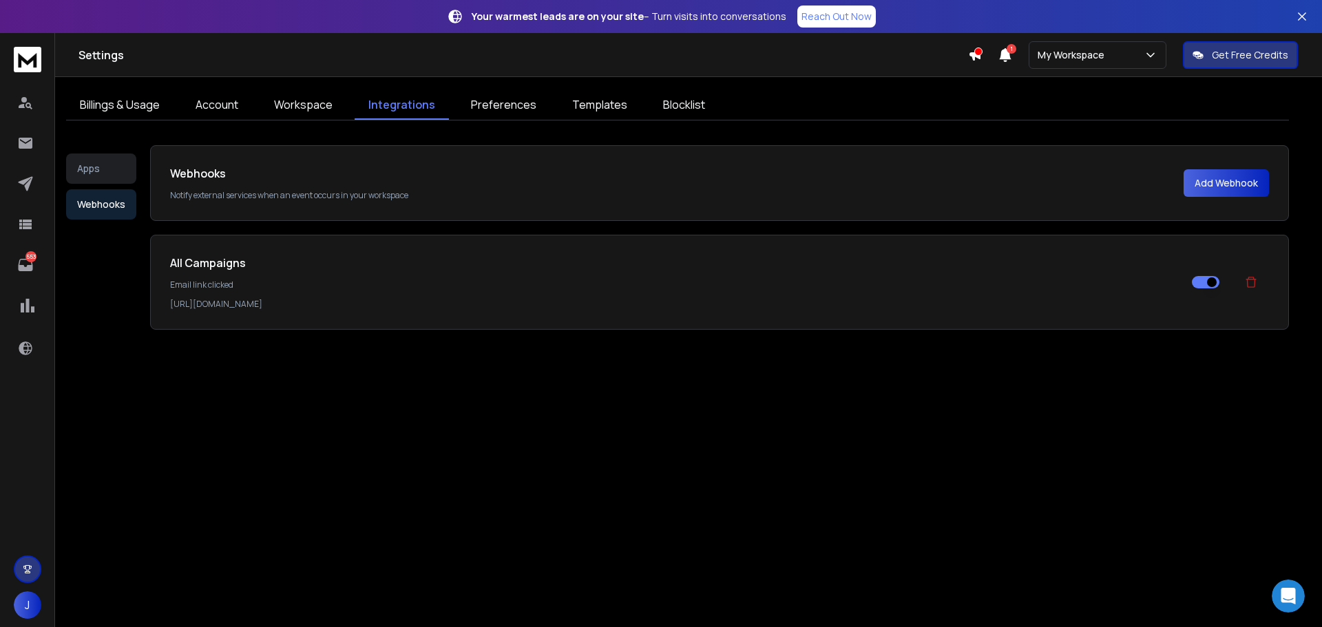
click at [94, 167] on button "Apps" at bounding box center [101, 169] width 70 height 30
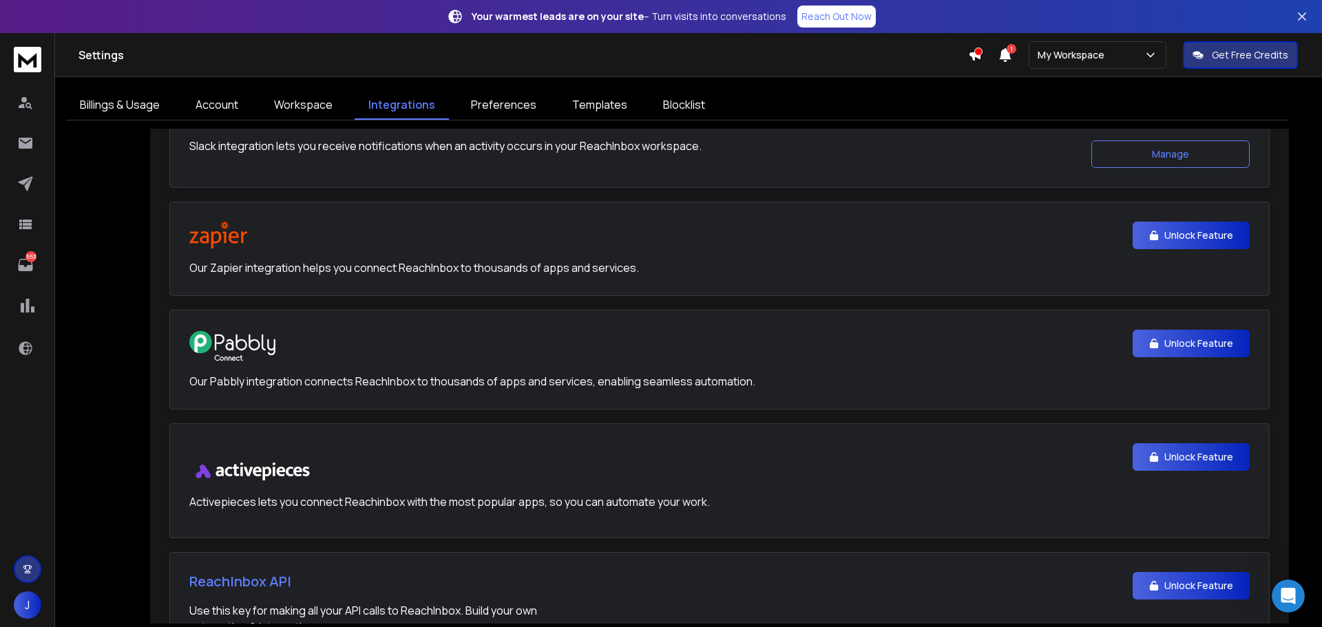
scroll to position [5, 0]
